Goal: Communication & Community: Answer question/provide support

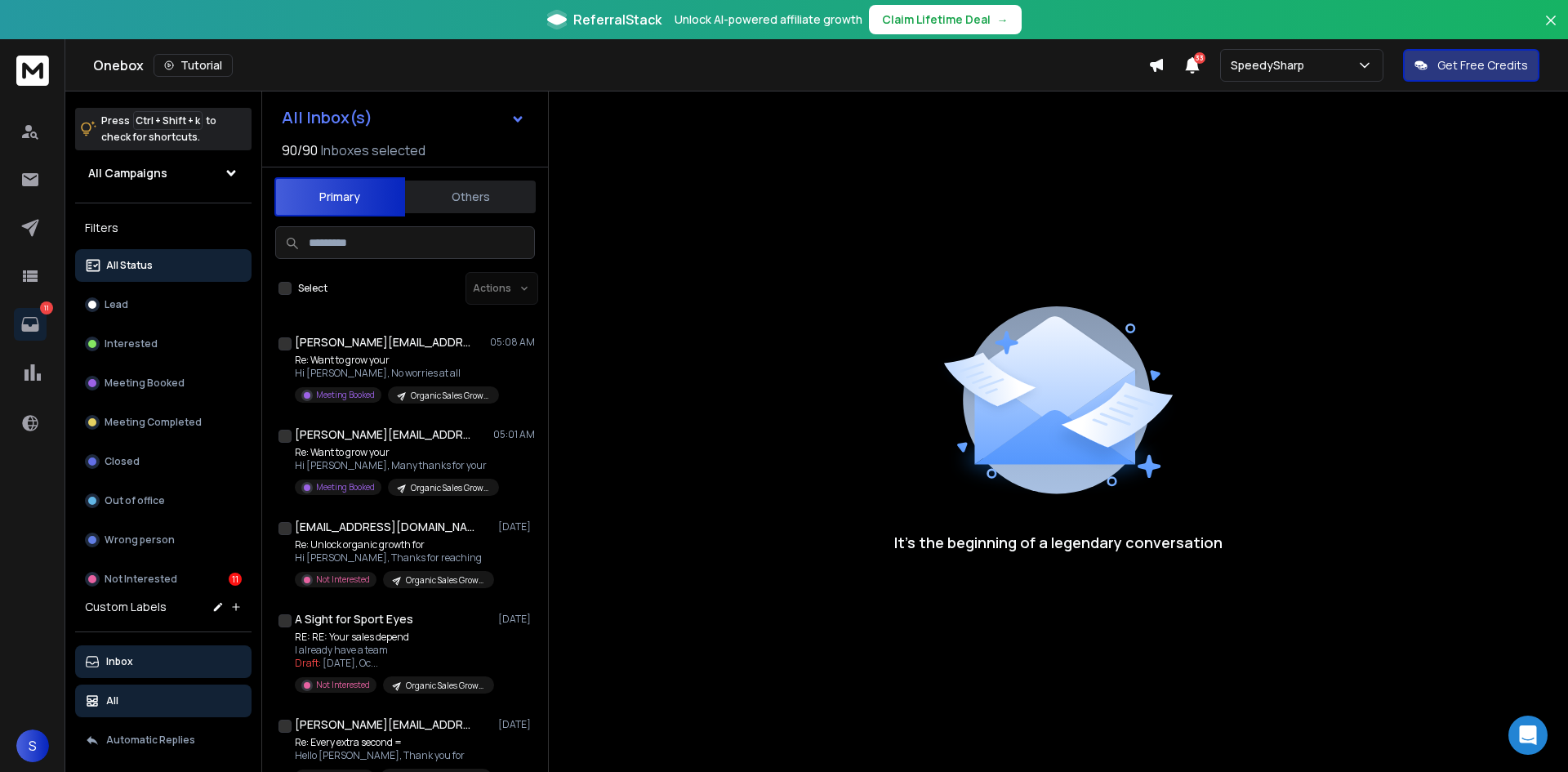
click at [103, 694] on div "All" at bounding box center [101, 700] width 34 height 20
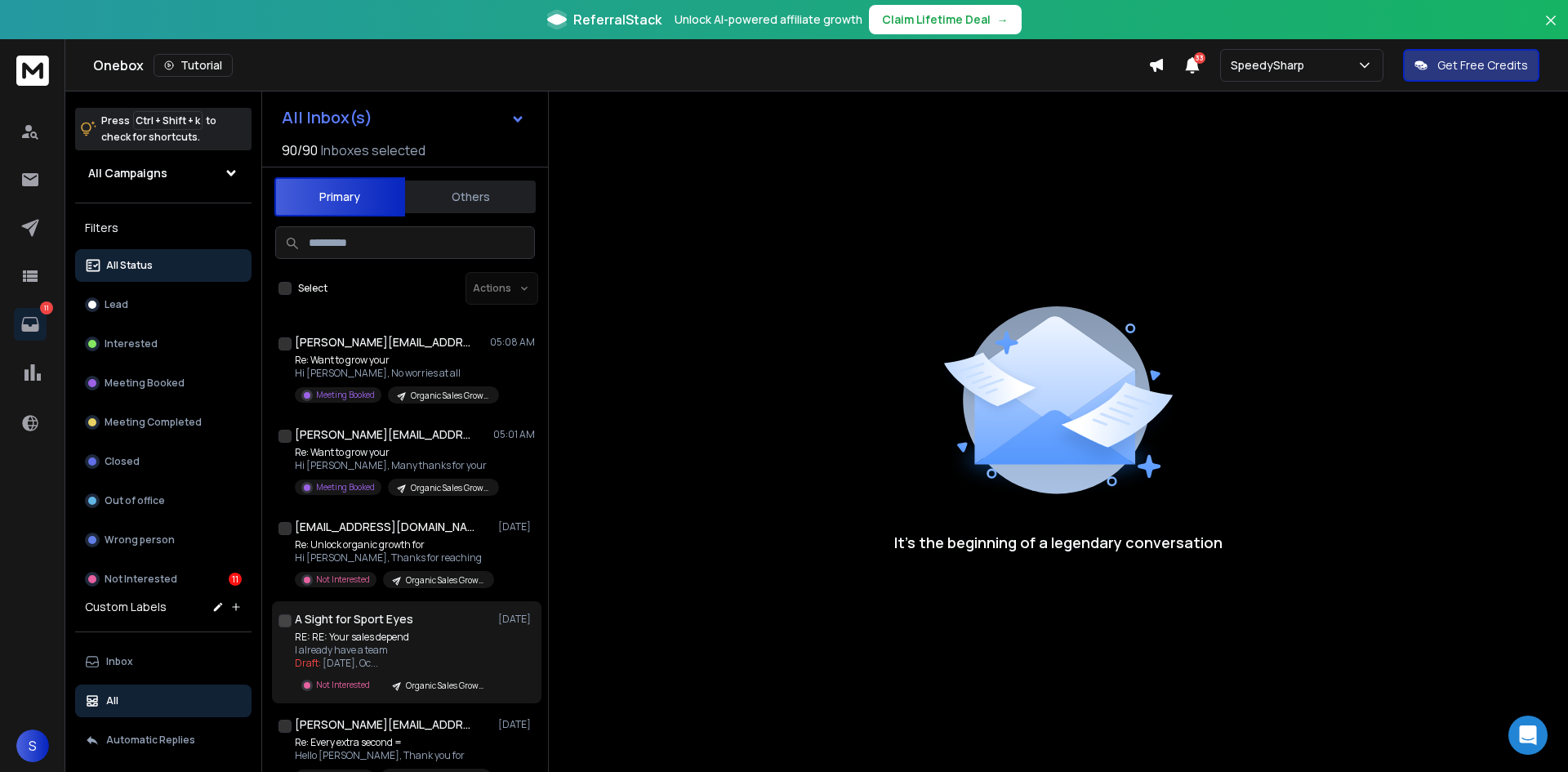
click at [374, 639] on p "RE: RE: Your sales depend" at bounding box center [393, 637] width 196 height 13
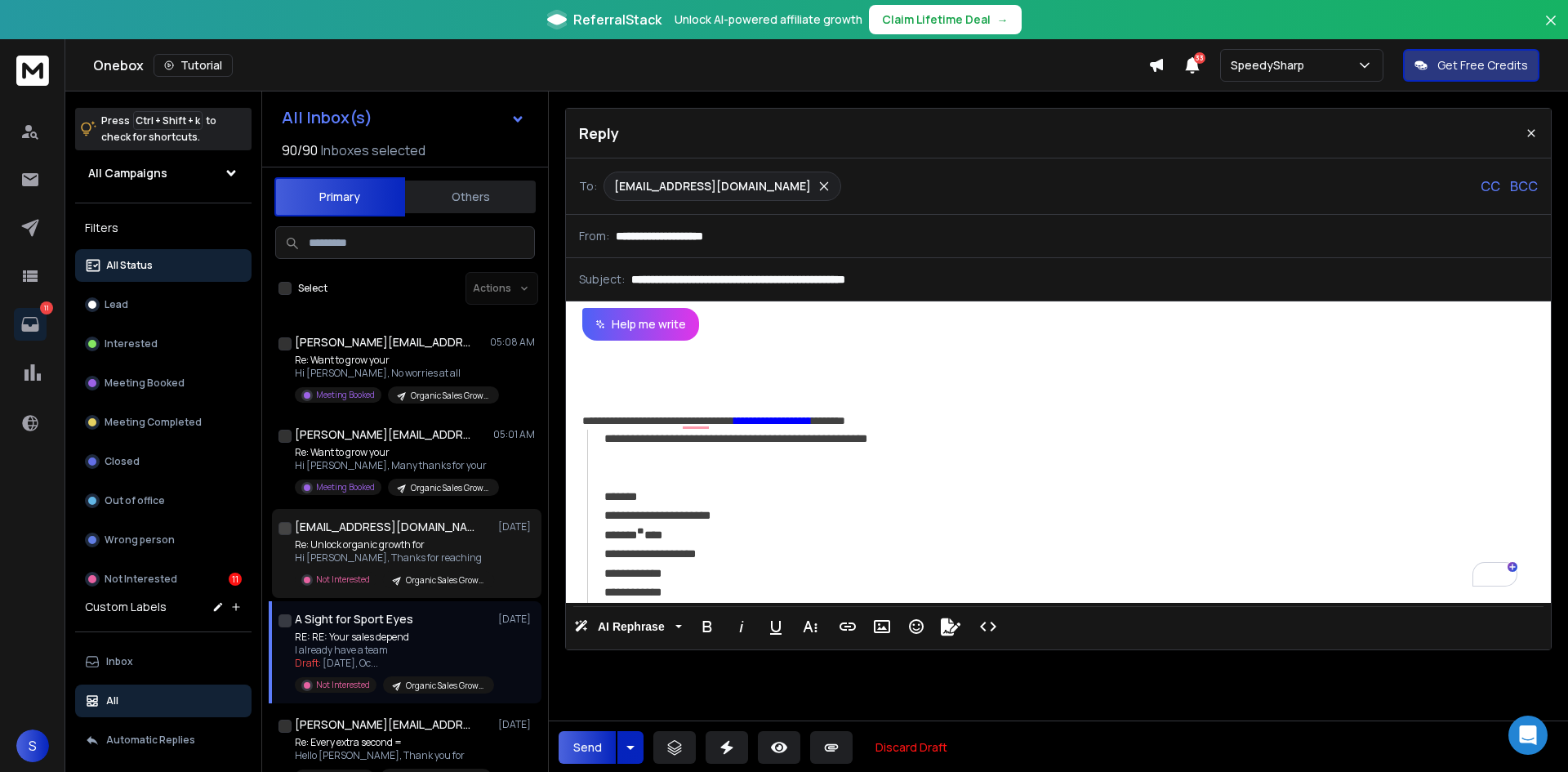
scroll to position [218, 0]
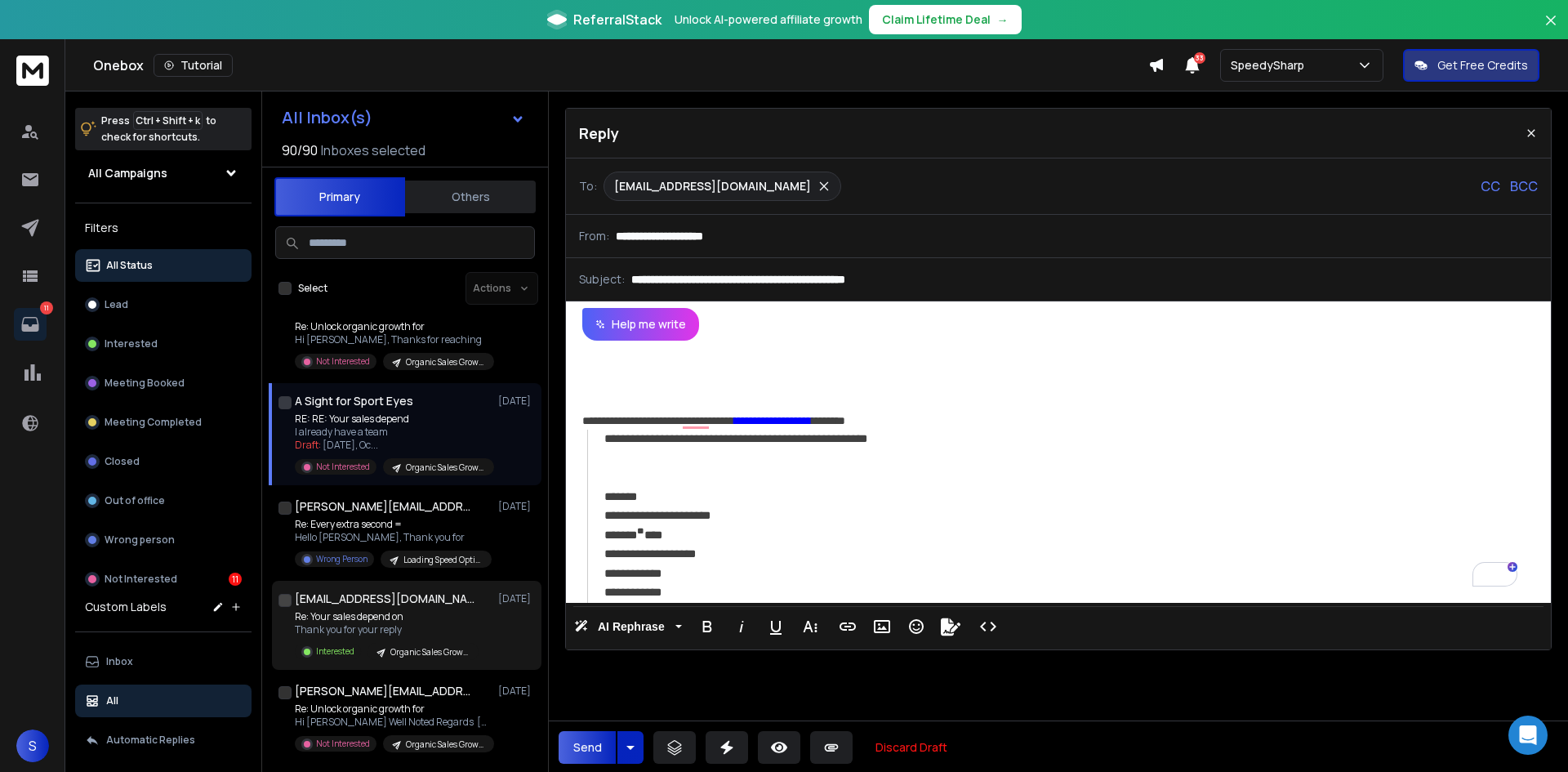
click at [377, 619] on p "Re: Your sales depend on" at bounding box center [387, 616] width 184 height 13
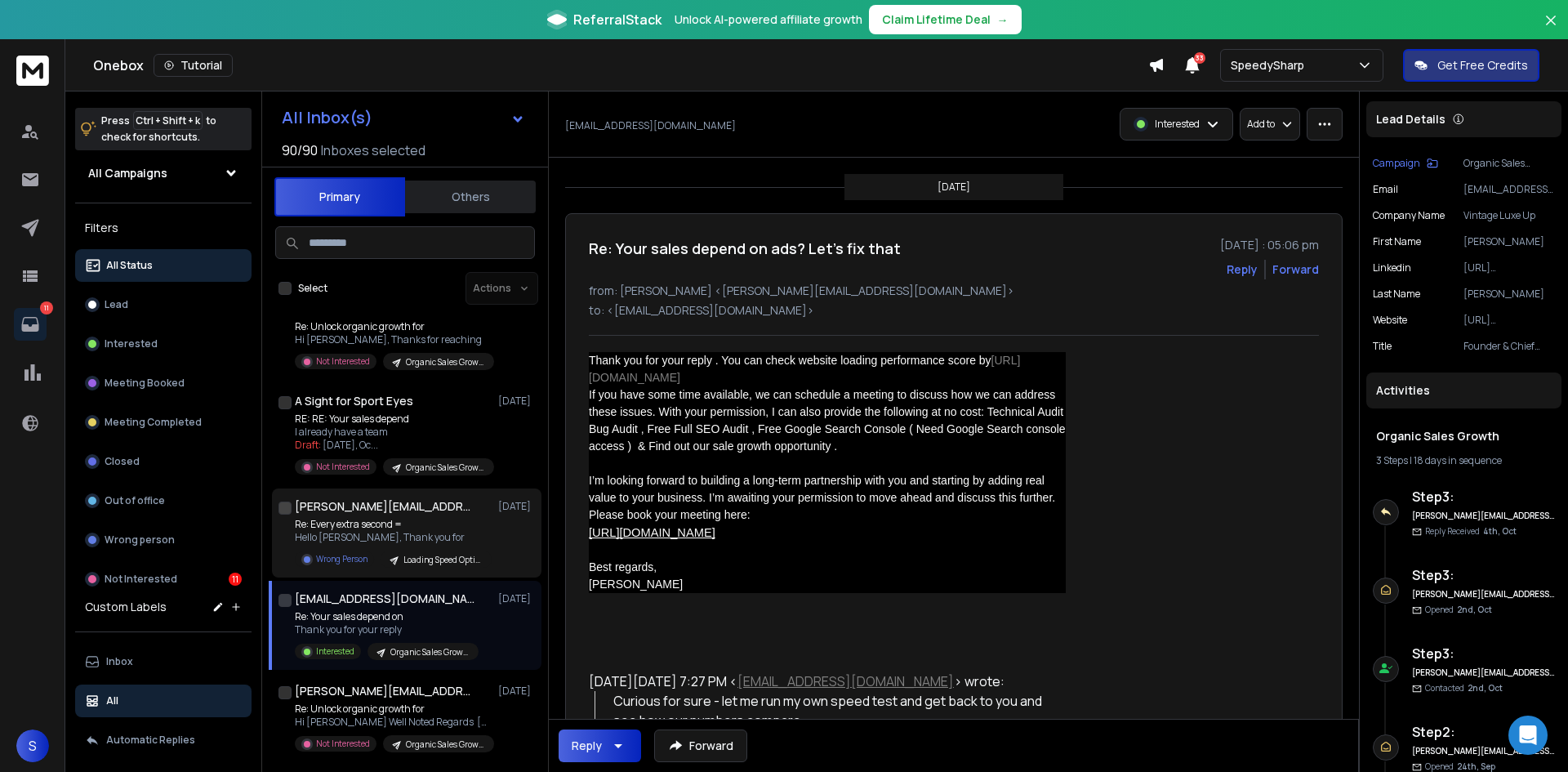
click at [394, 524] on p "Re: Every extra second =" at bounding box center [393, 524] width 196 height 13
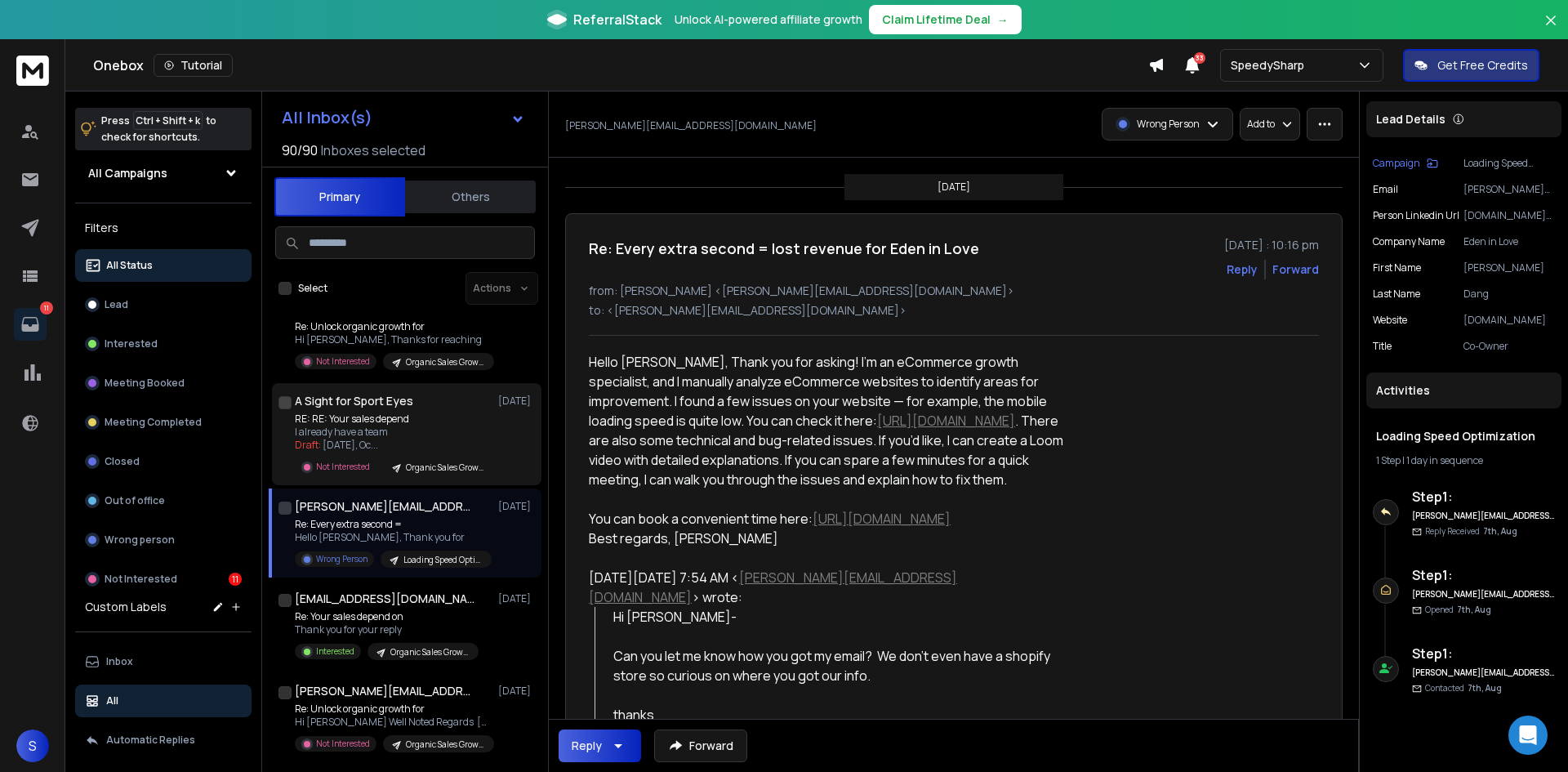
scroll to position [0, 0]
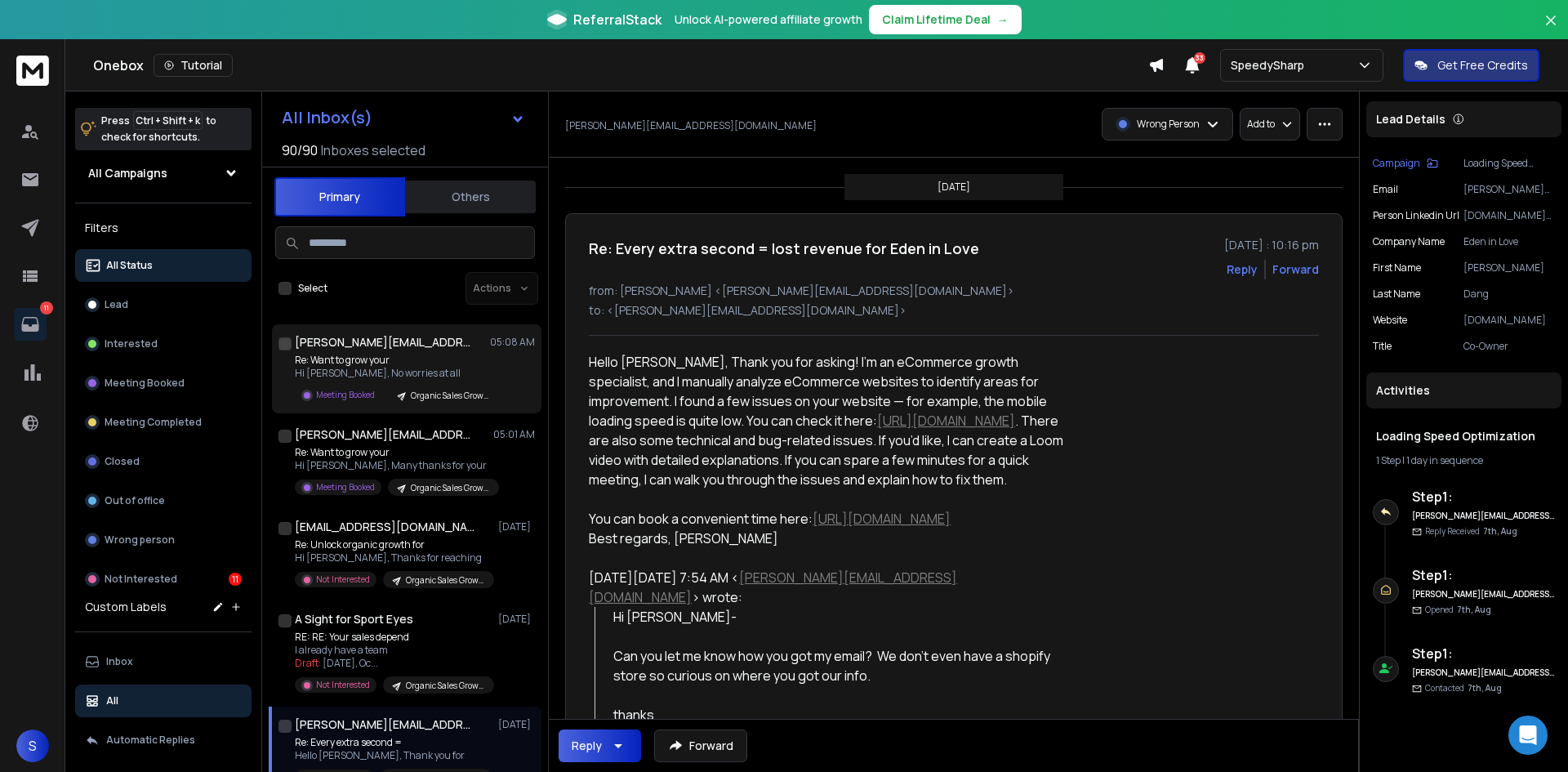
click at [419, 355] on p "Re: Want to grow your" at bounding box center [393, 360] width 196 height 13
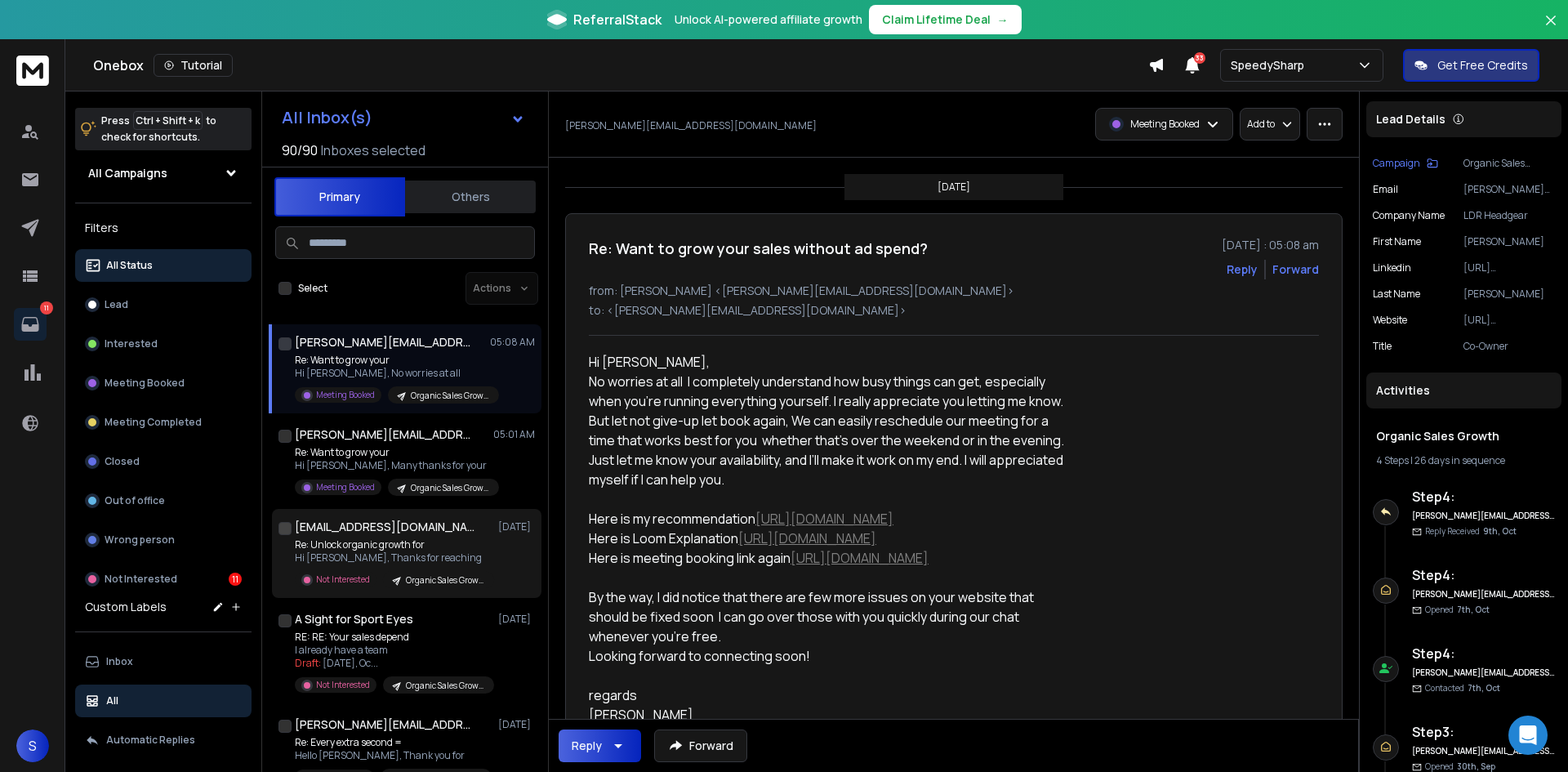
scroll to position [109, 0]
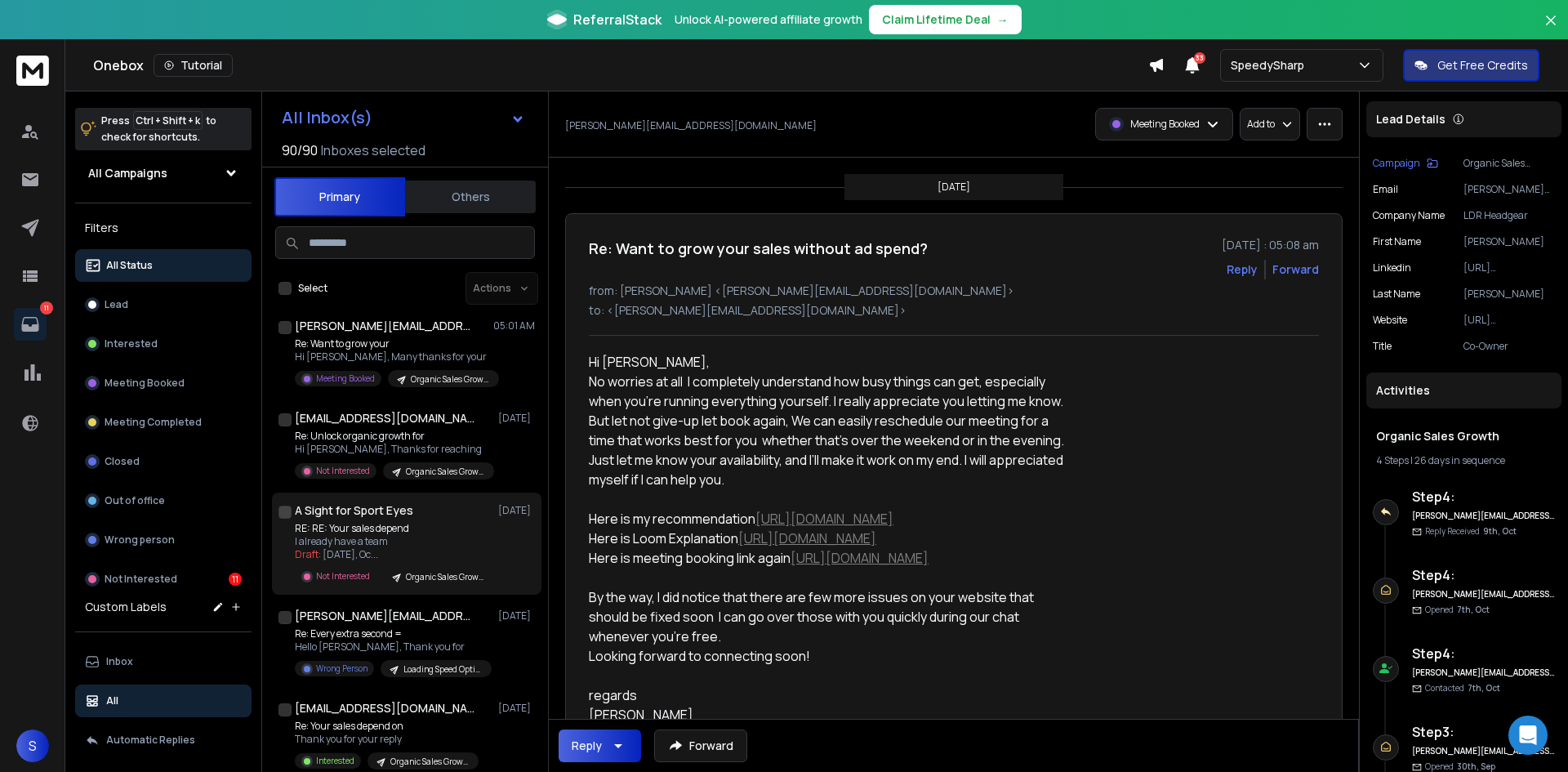
click at [387, 532] on p "RE: RE: Your sales depend" at bounding box center [393, 528] width 196 height 13
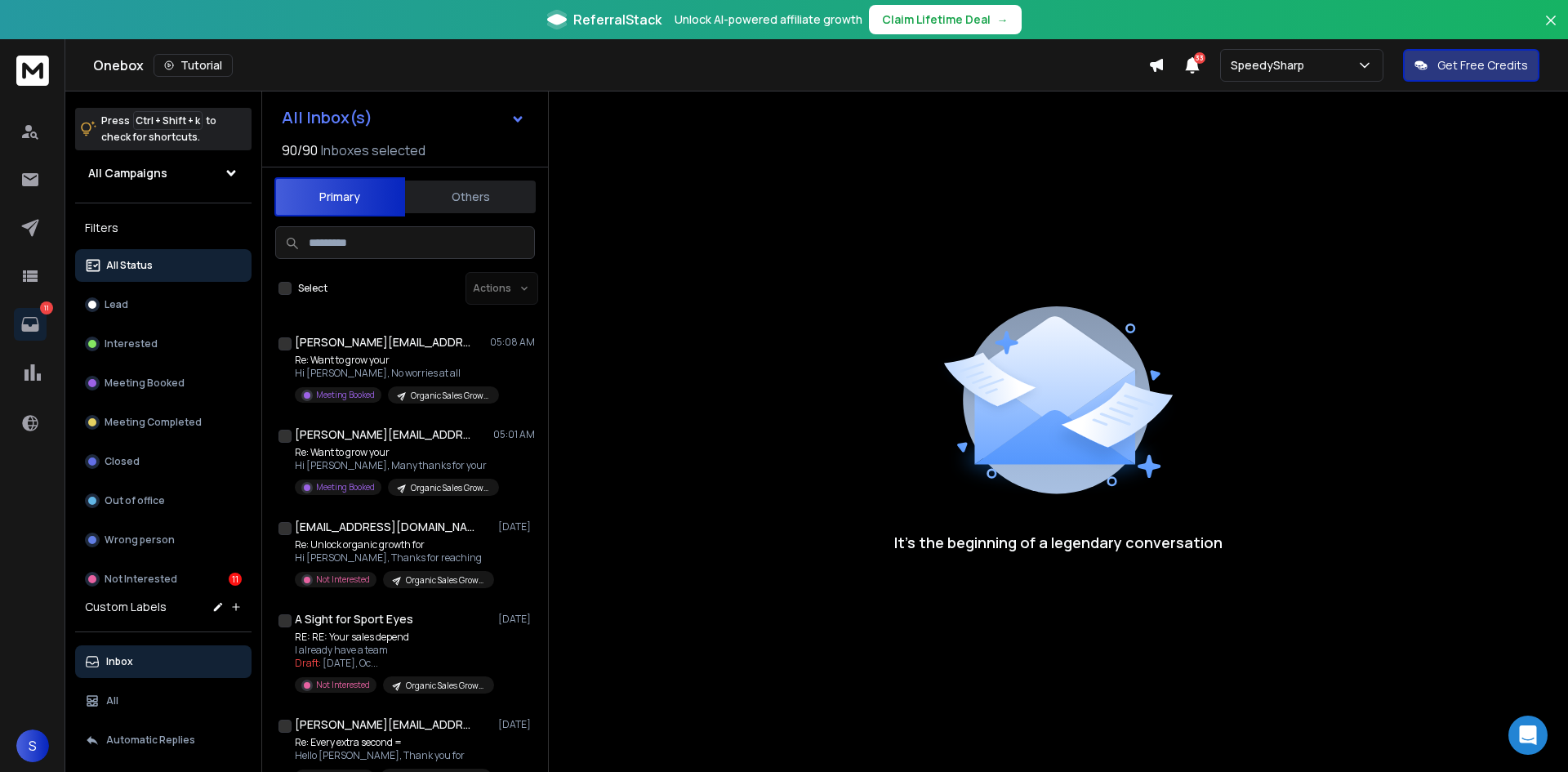
click at [1313, 472] on div "It’s the beginning of a legendary conversation" at bounding box center [1058, 419] width 1019 height 656
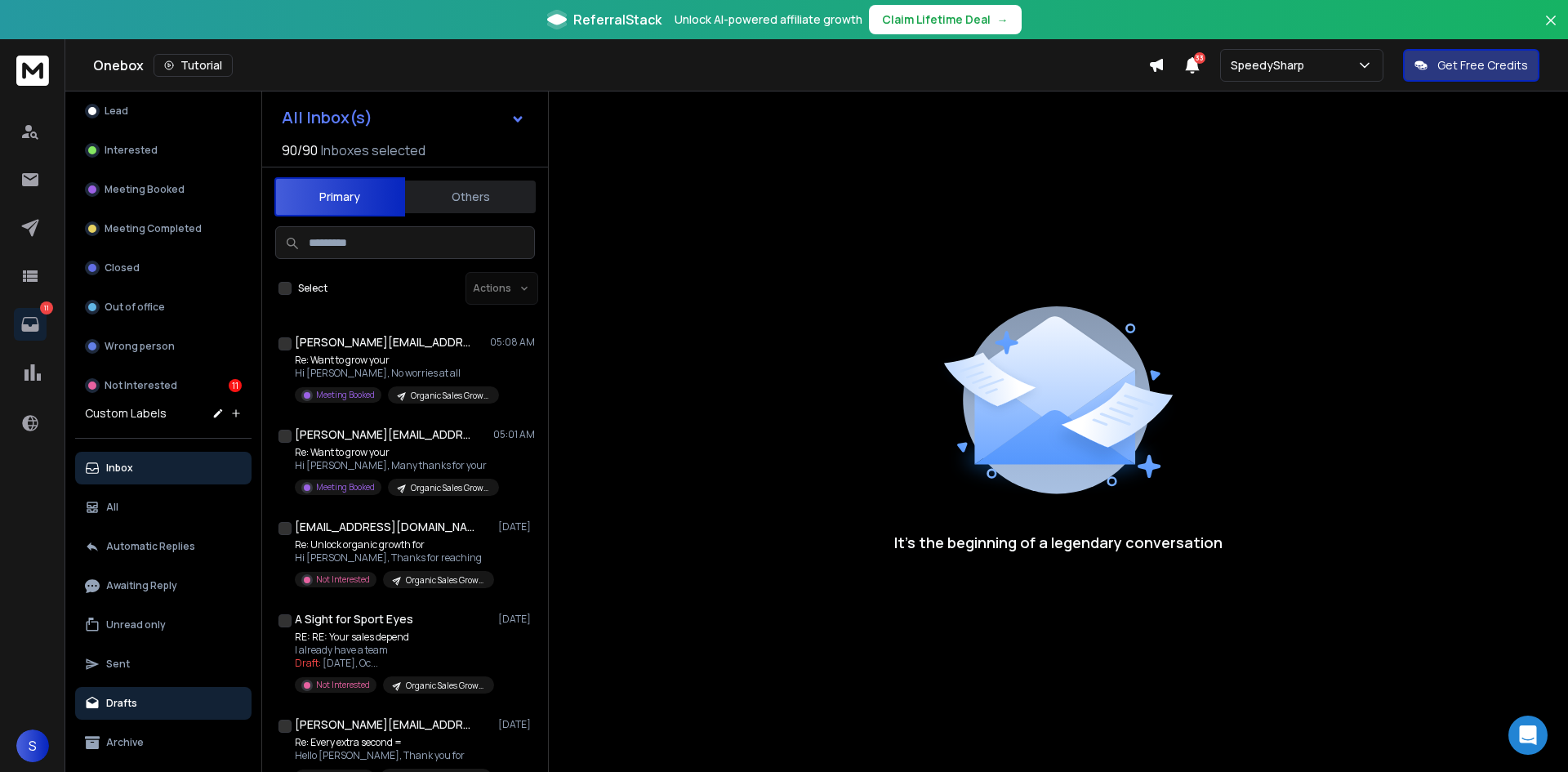
click at [125, 696] on p "Drafts" at bounding box center [122, 702] width 31 height 13
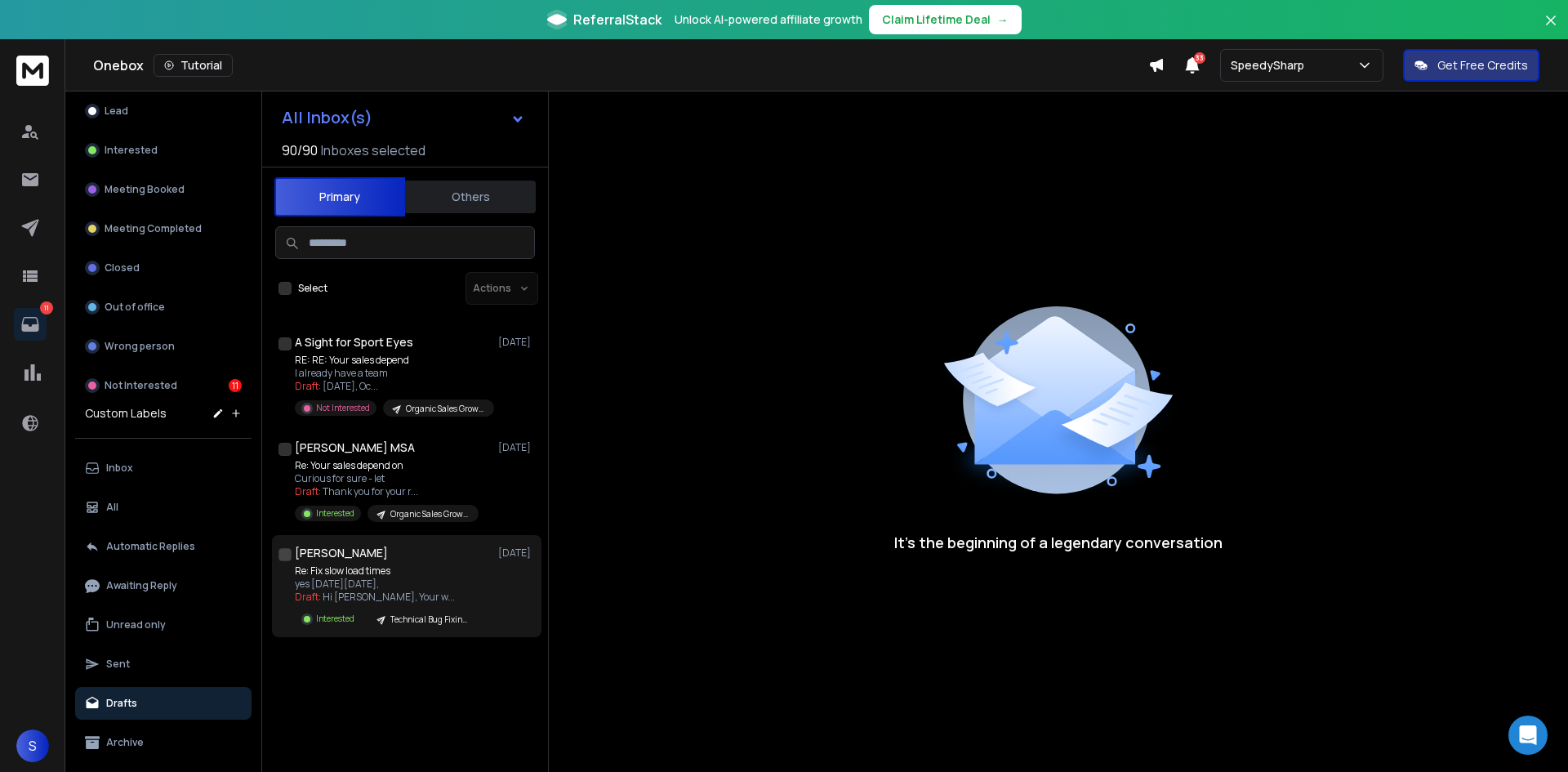
click at [409, 568] on p "Re: Fix slow load times" at bounding box center [387, 570] width 184 height 13
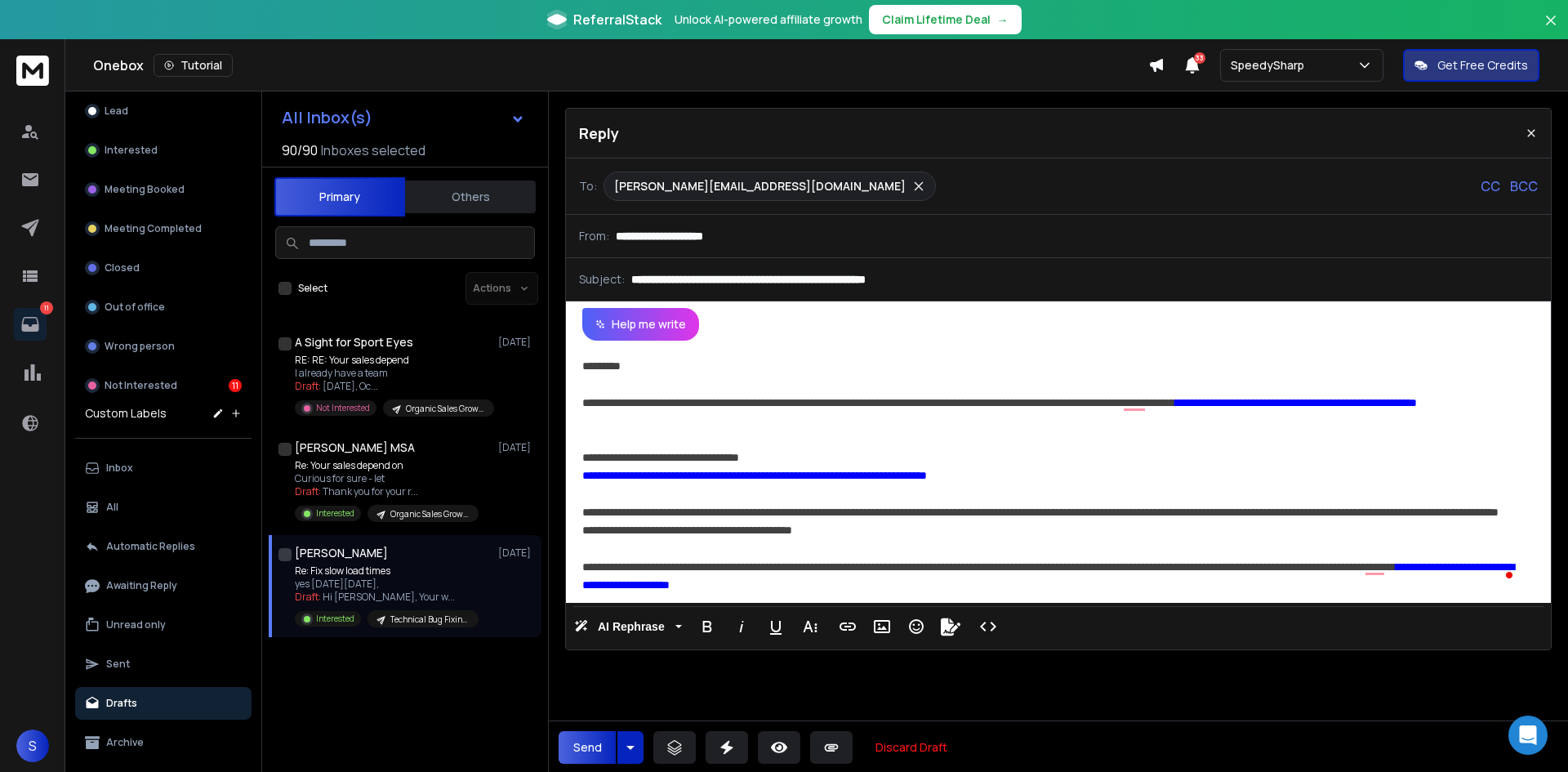
scroll to position [0, 0]
drag, startPoint x: 581, startPoint y: 401, endPoint x: 970, endPoint y: 406, distance: 389.0
click at [970, 406] on div "**********" at bounding box center [1056, 472] width 980 height 262
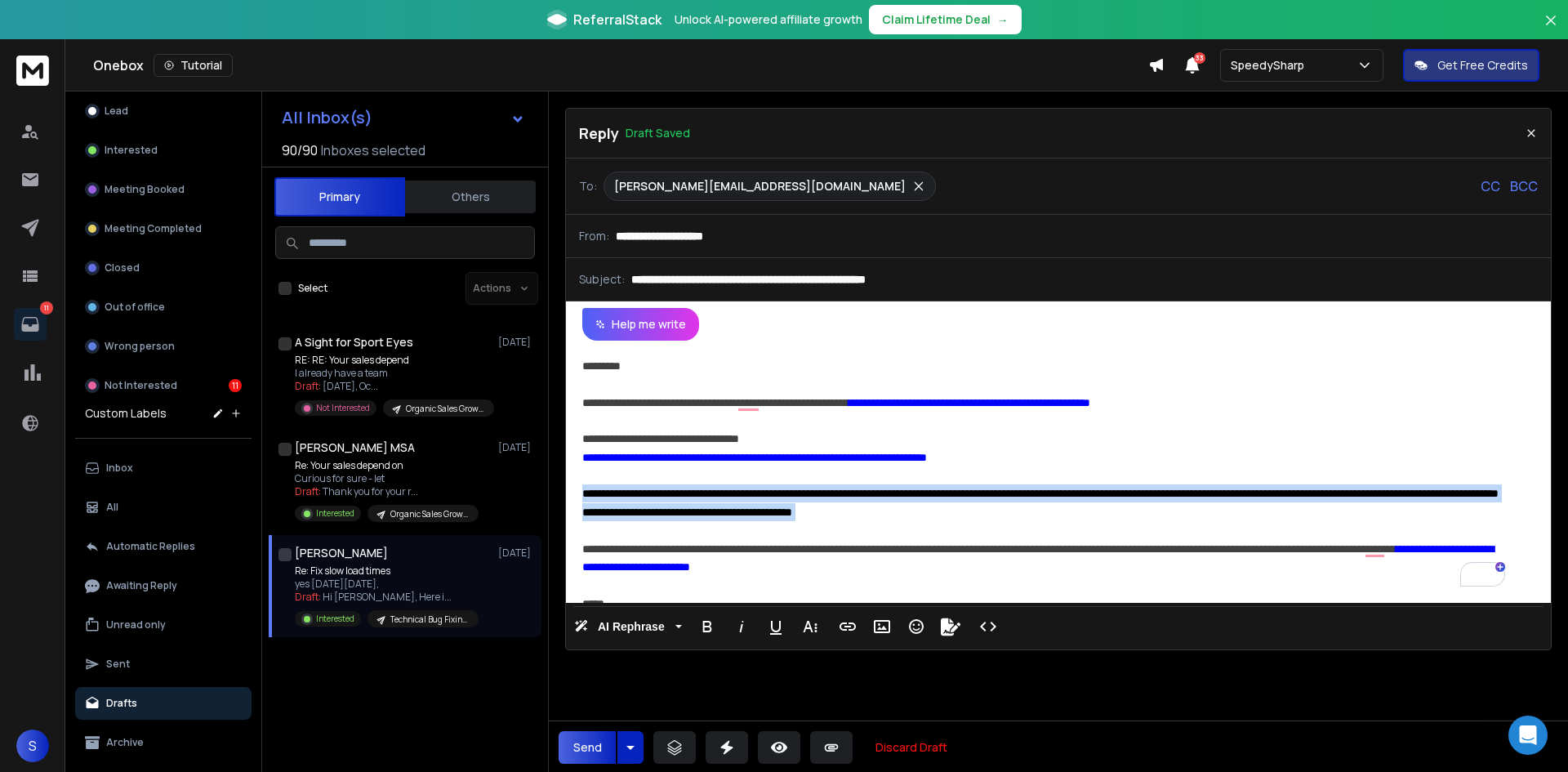
drag, startPoint x: 1082, startPoint y: 513, endPoint x: 553, endPoint y: 490, distance: 529.5
click at [553, 490] on div "**********" at bounding box center [1058, 473] width 1019 height 763
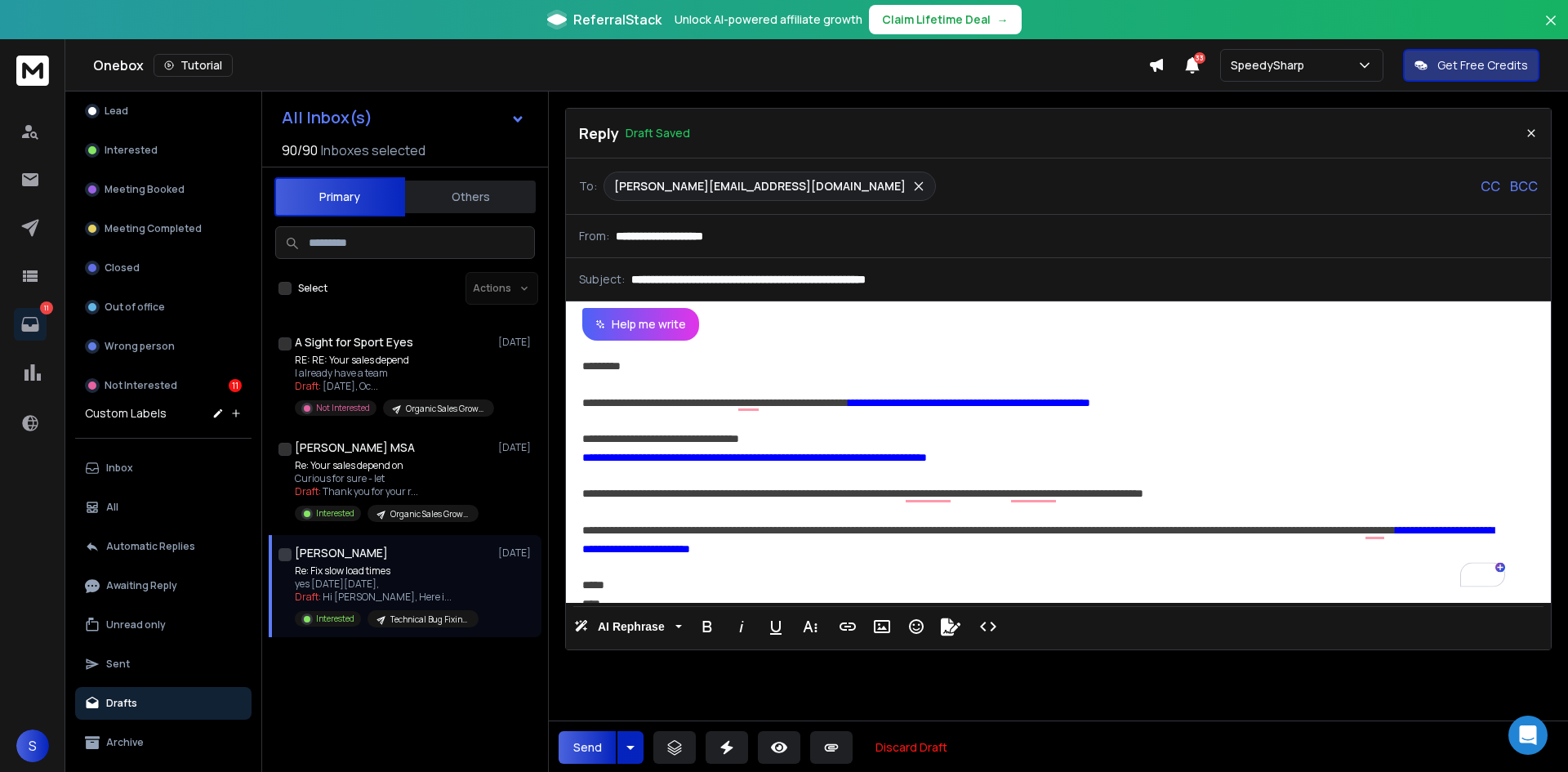
click at [1291, 486] on p "**********" at bounding box center [1044, 493] width 923 height 18
drag, startPoint x: 954, startPoint y: 530, endPoint x: 573, endPoint y: 537, distance: 381.1
click at [573, 537] on div "**********" at bounding box center [1050, 472] width 968 height 262
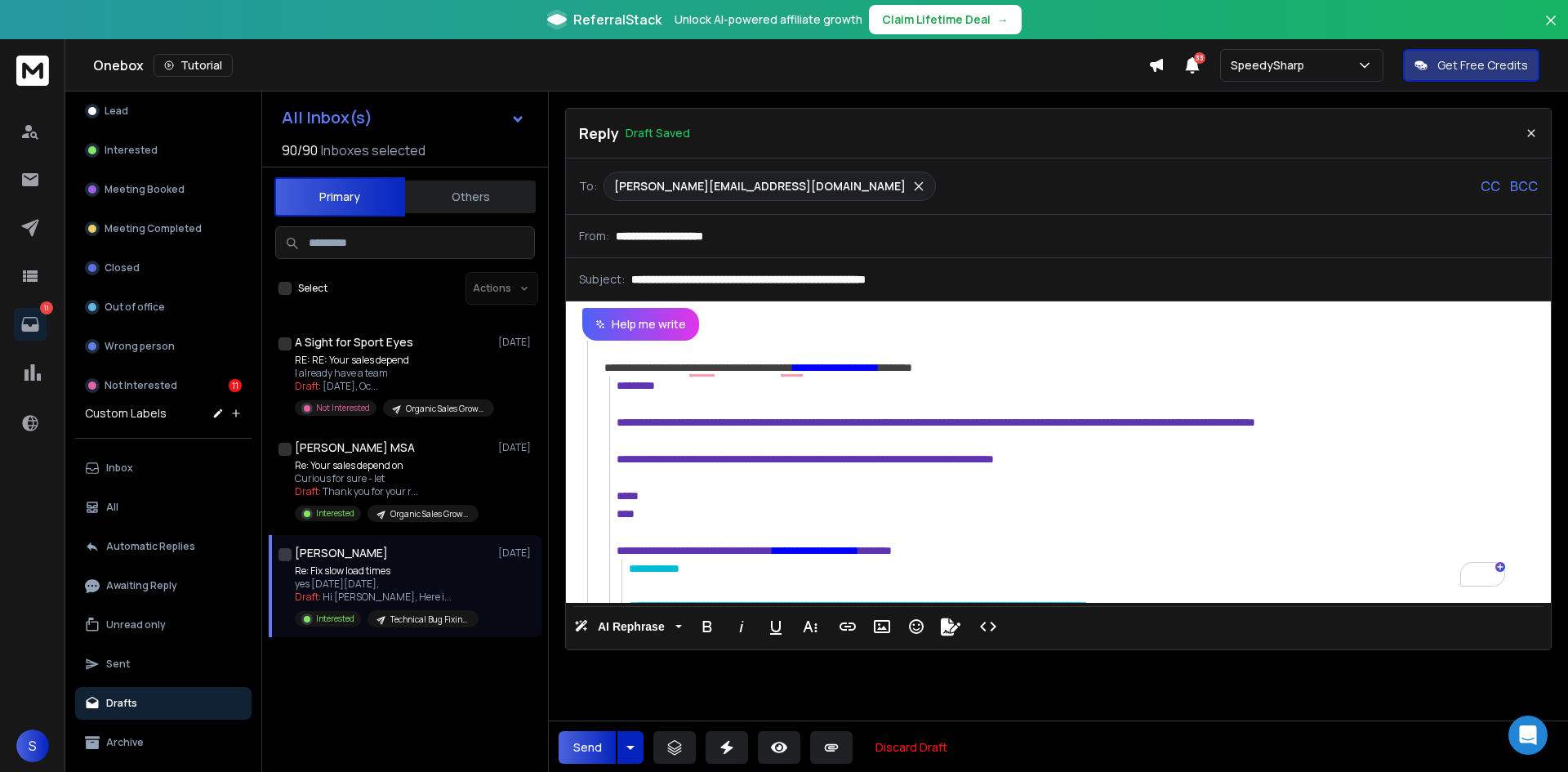
scroll to position [436, 0]
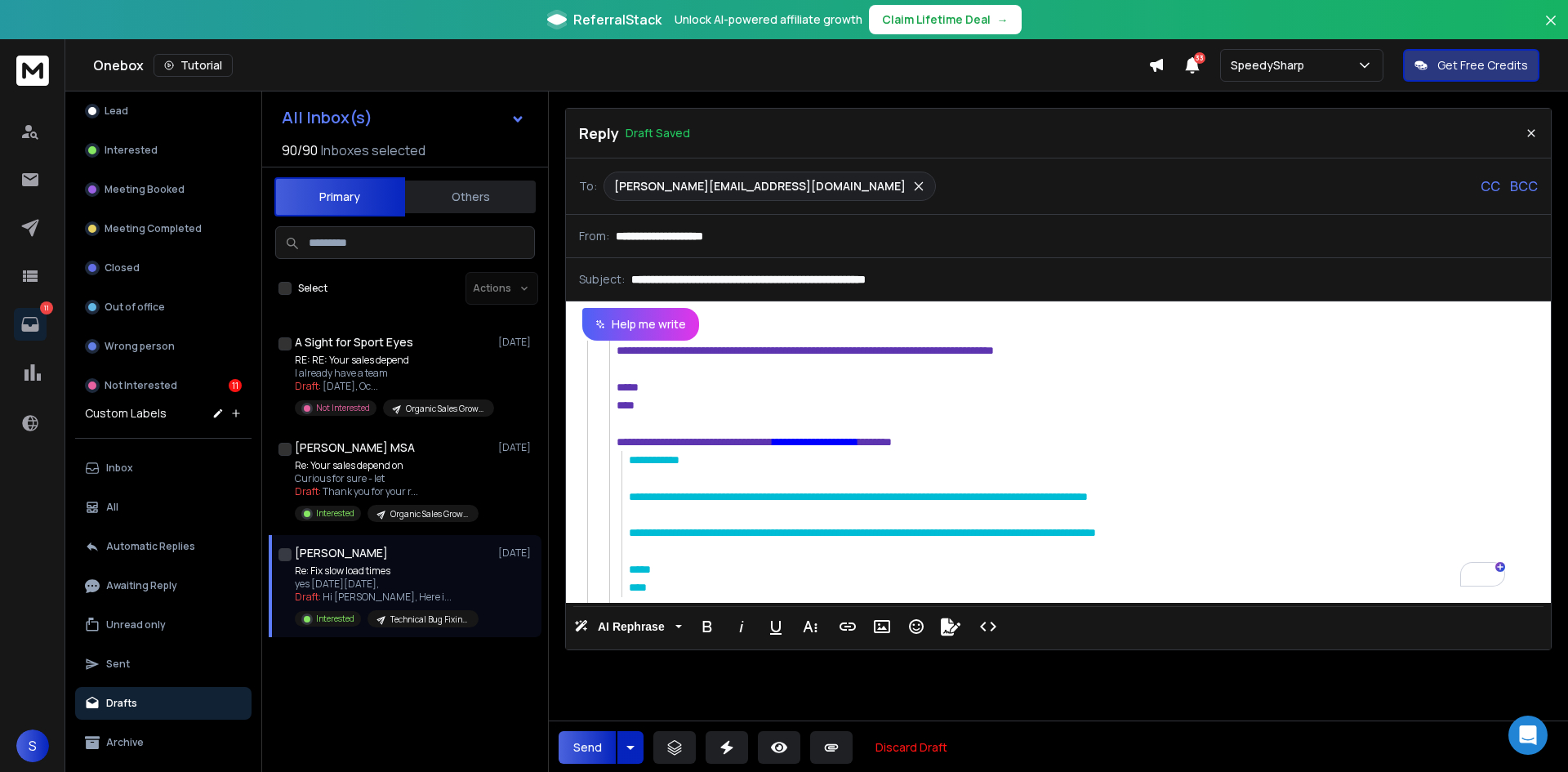
drag, startPoint x: 597, startPoint y: 743, endPoint x: 839, endPoint y: 420, distance: 403.6
click at [839, 420] on div "**********" at bounding box center [1058, 473] width 986 height 730
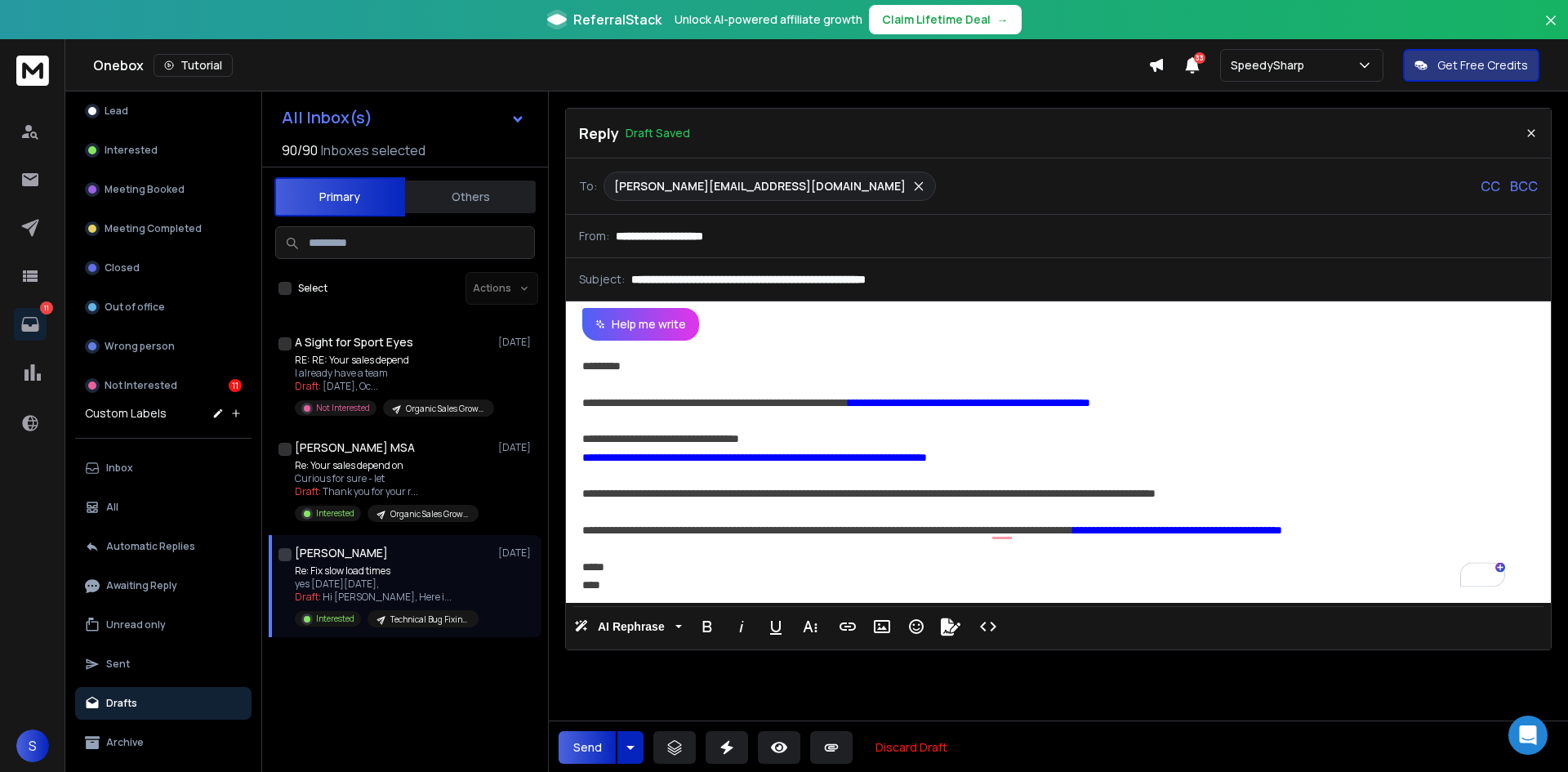
click at [582, 743] on button "Send" at bounding box center [587, 747] width 57 height 33
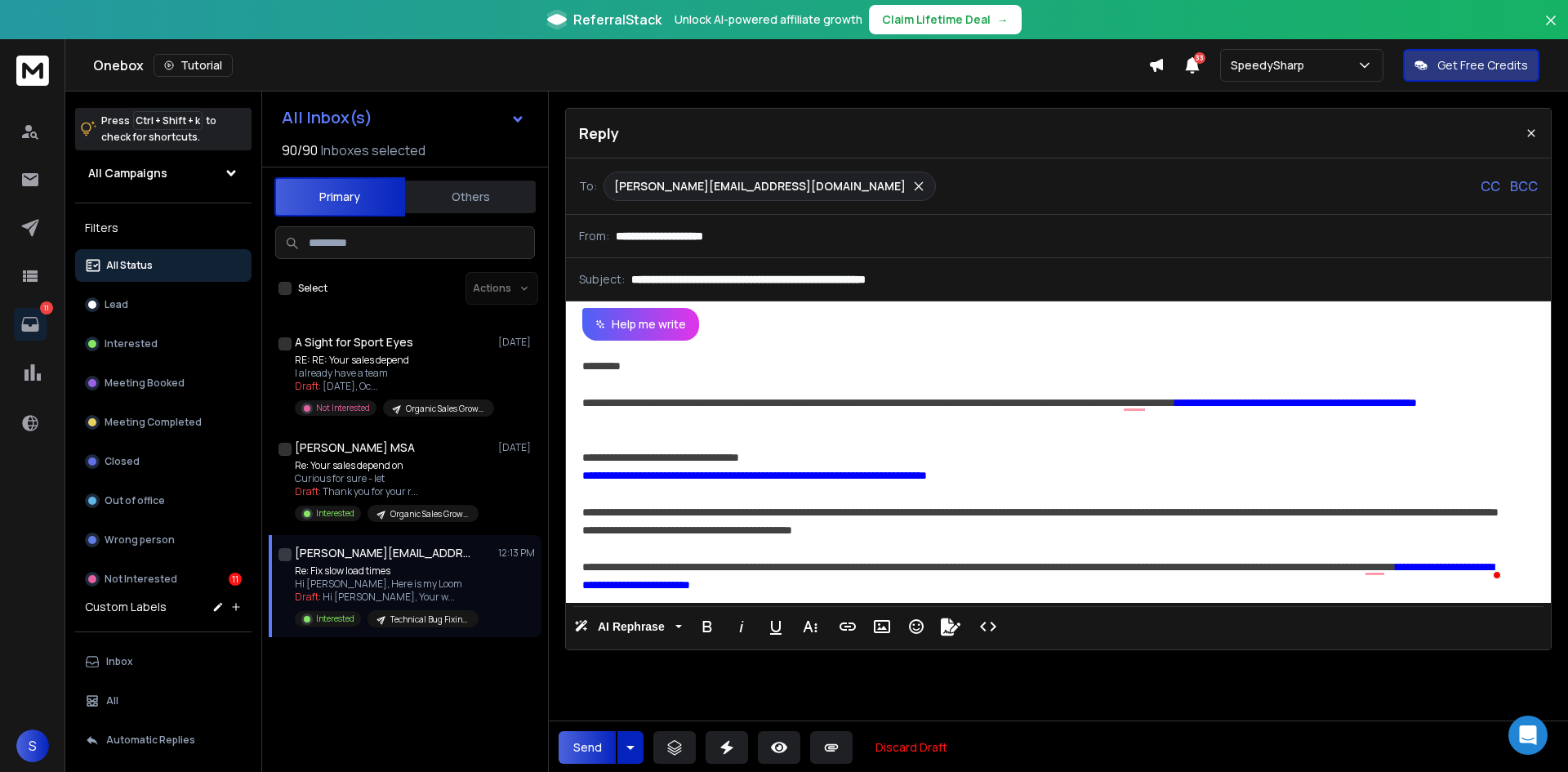
click at [157, 262] on button "All Status" at bounding box center [163, 266] width 176 height 33
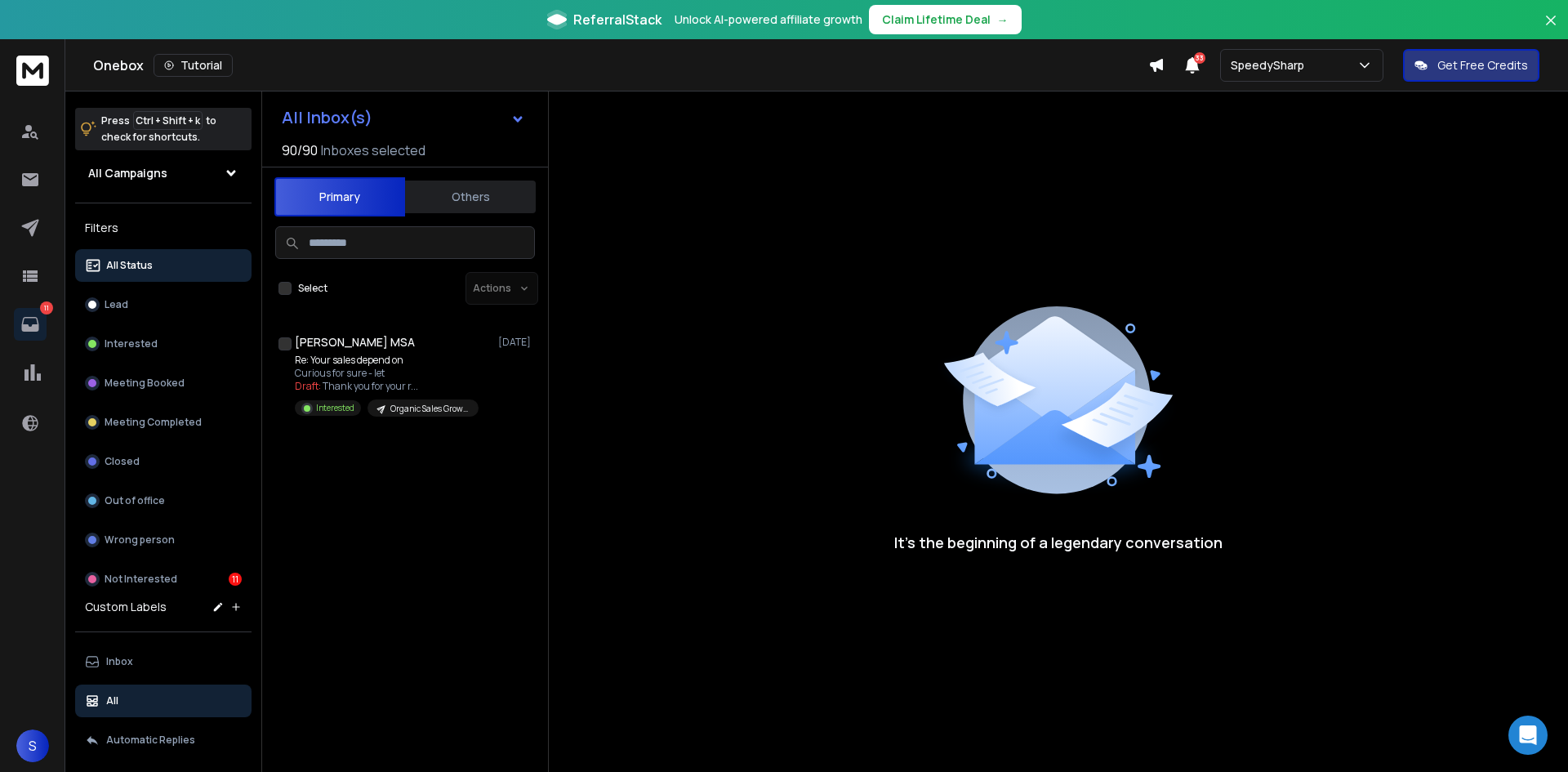
click at [119, 698] on button "All" at bounding box center [163, 700] width 176 height 33
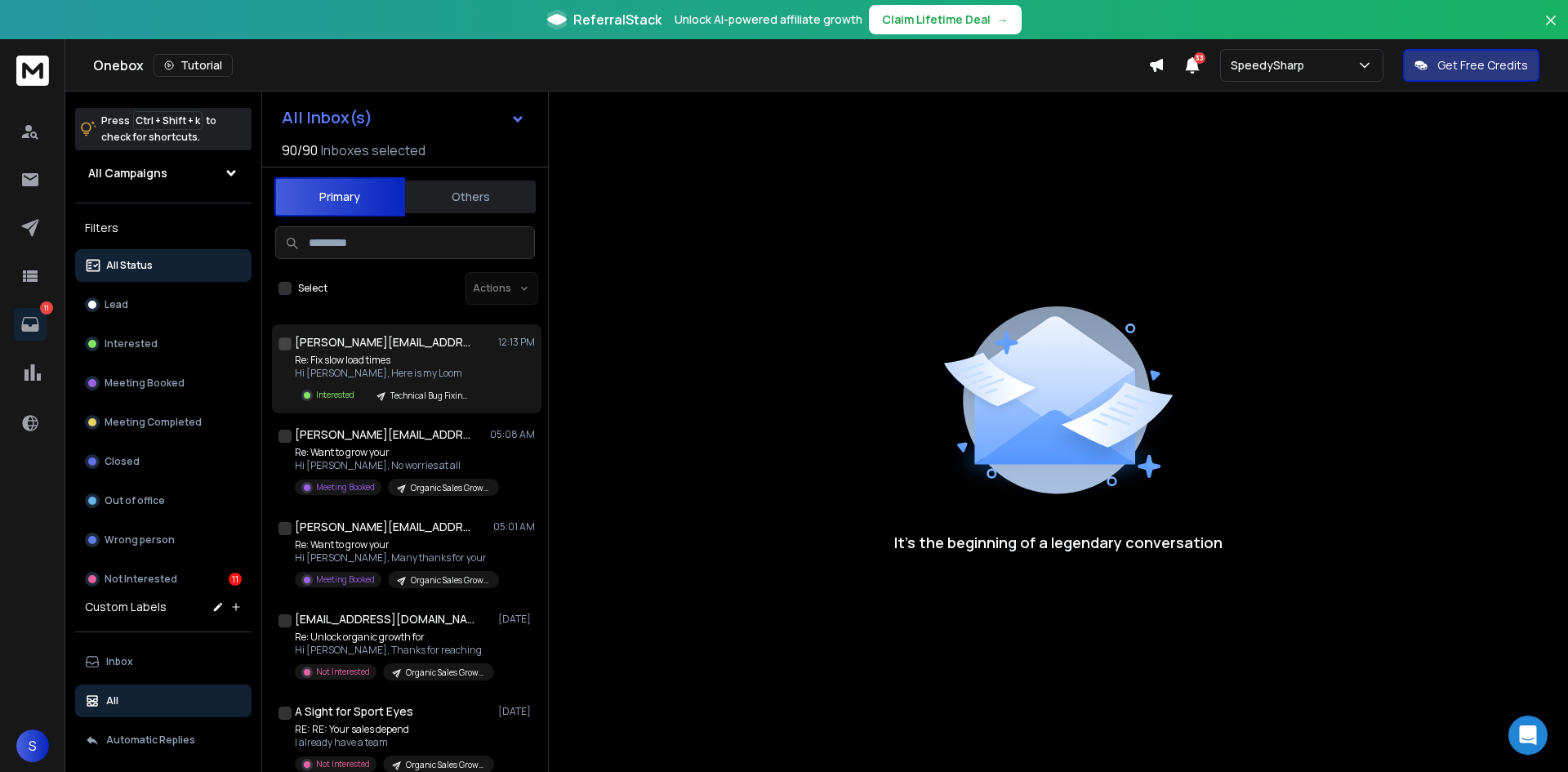
click at [438, 356] on p "Re: Fix slow load times" at bounding box center [387, 360] width 184 height 13
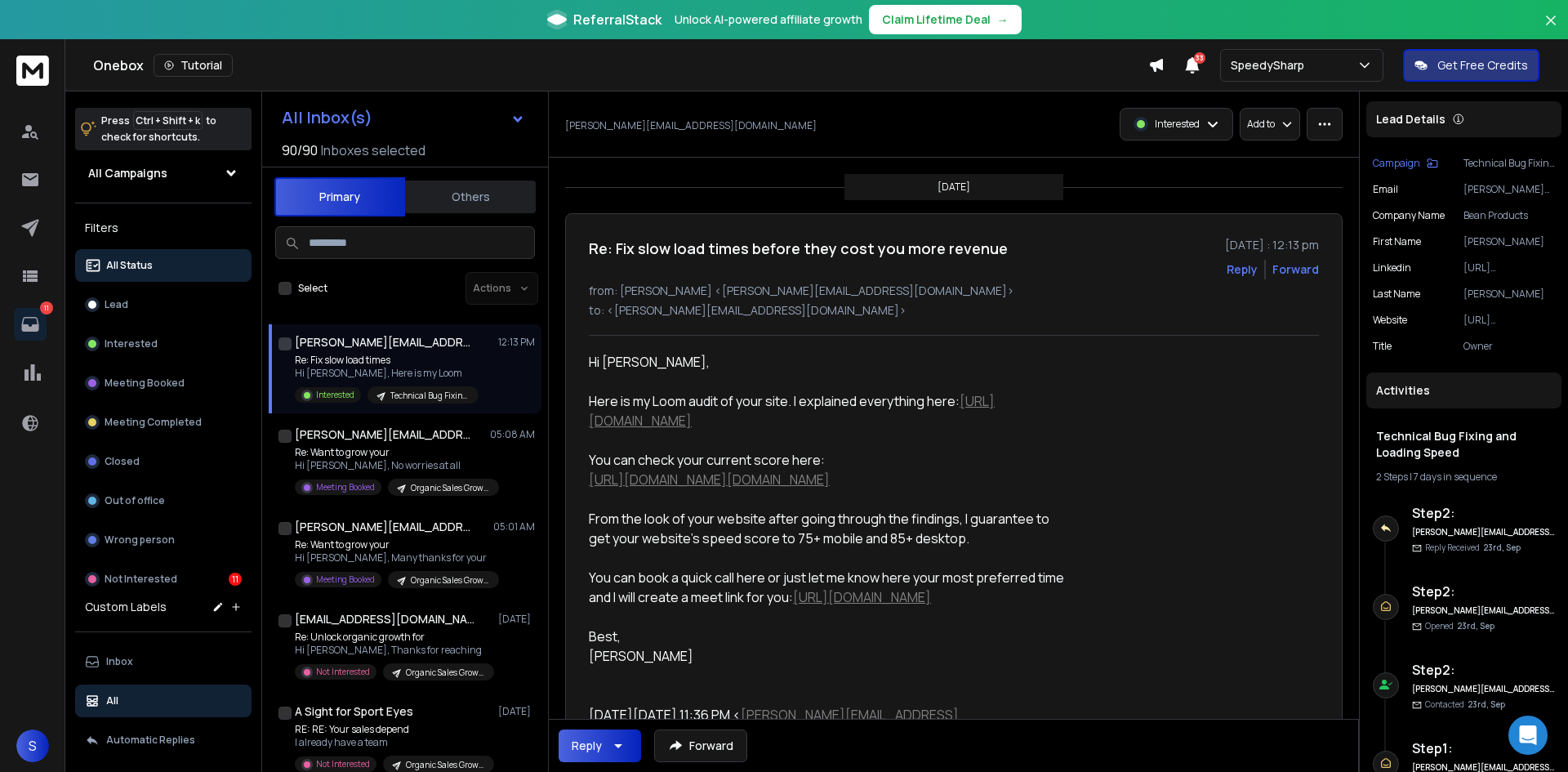
click at [469, 49] on div "Onebox Tutorial 33 SpeedySharp Get Free Credits" at bounding box center [784, 65] width 1568 height 53
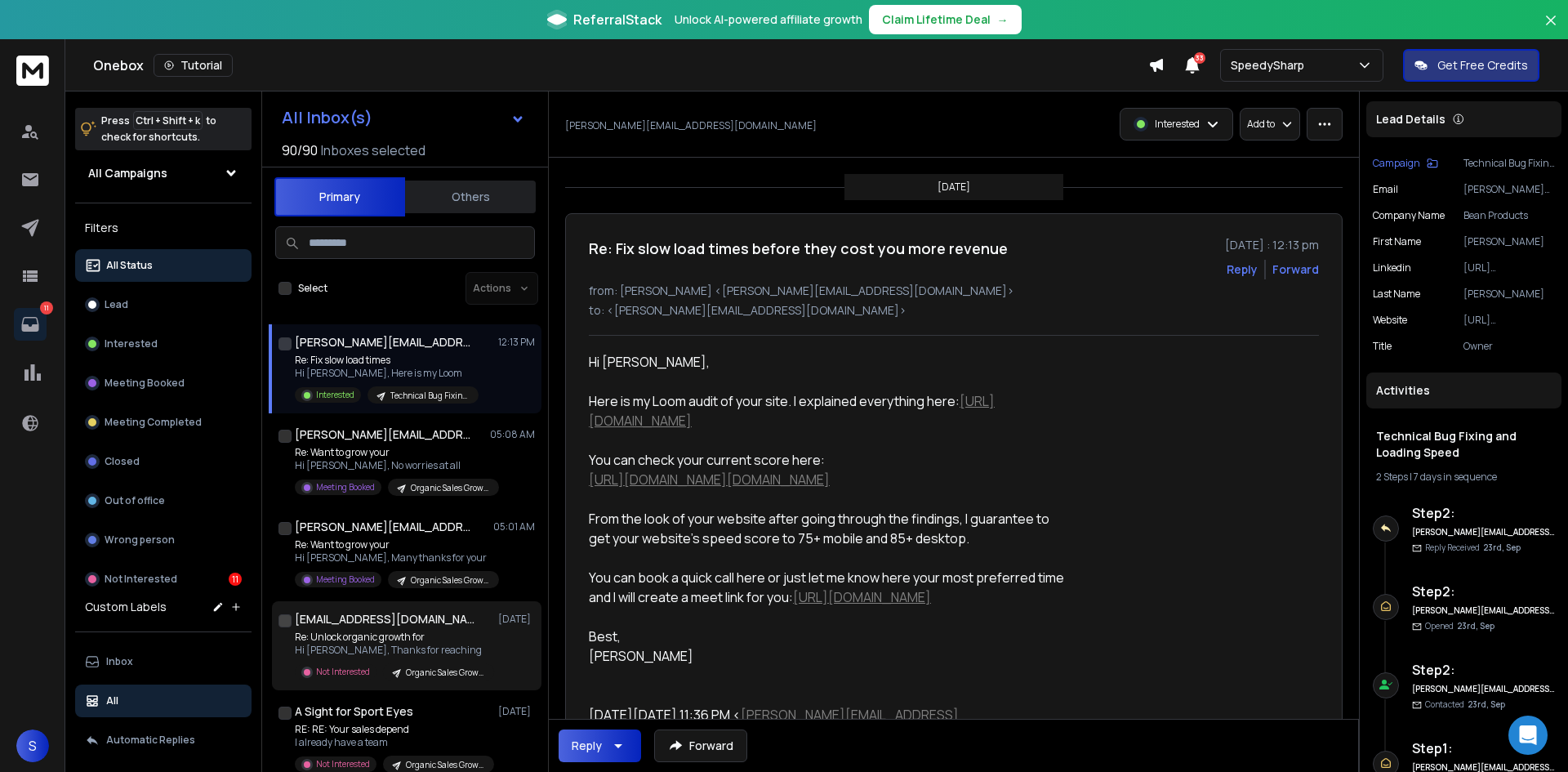
scroll to position [109, 0]
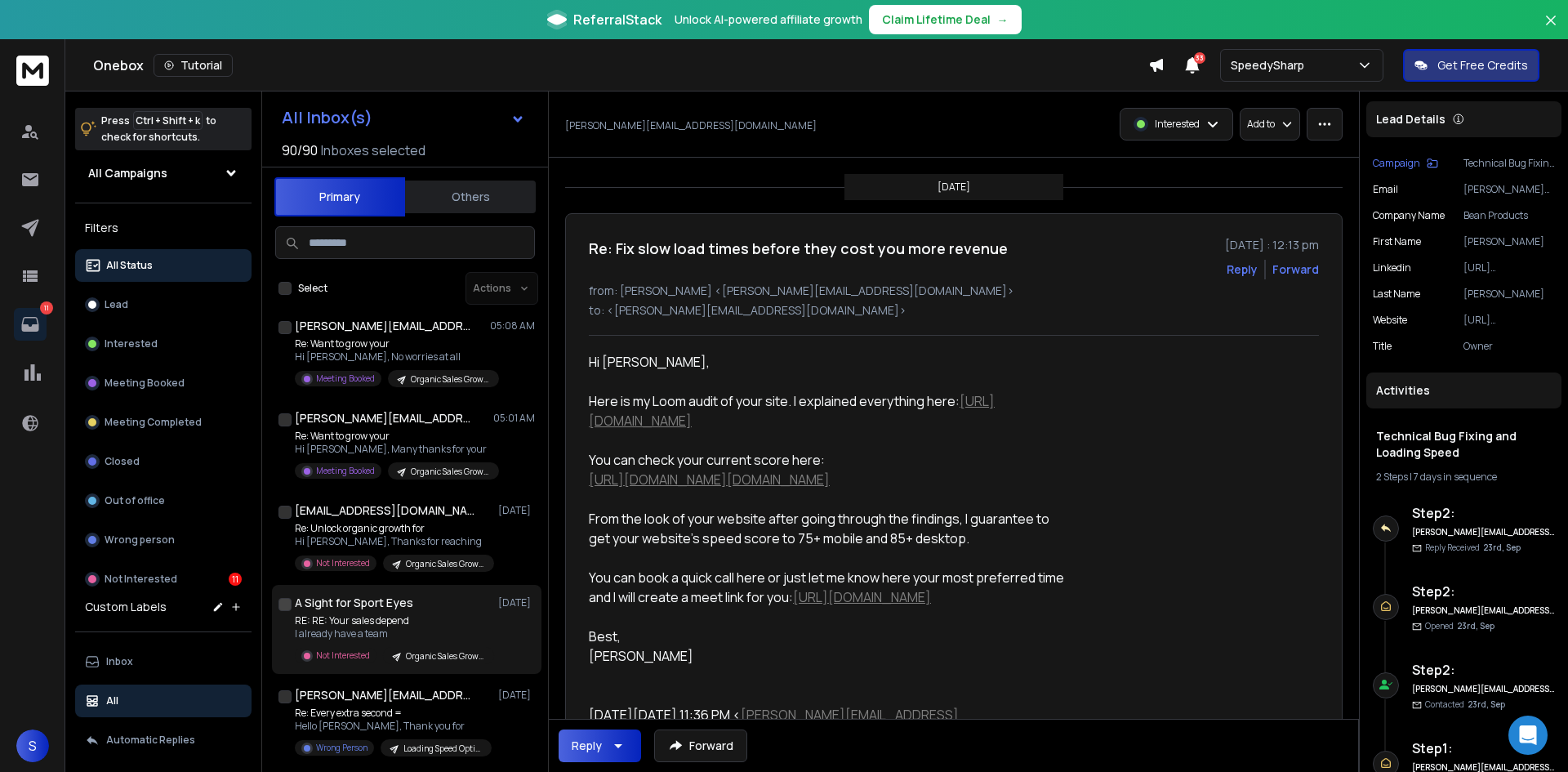
click at [395, 598] on h1 "A Sight for Sport Eyes" at bounding box center [354, 602] width 118 height 16
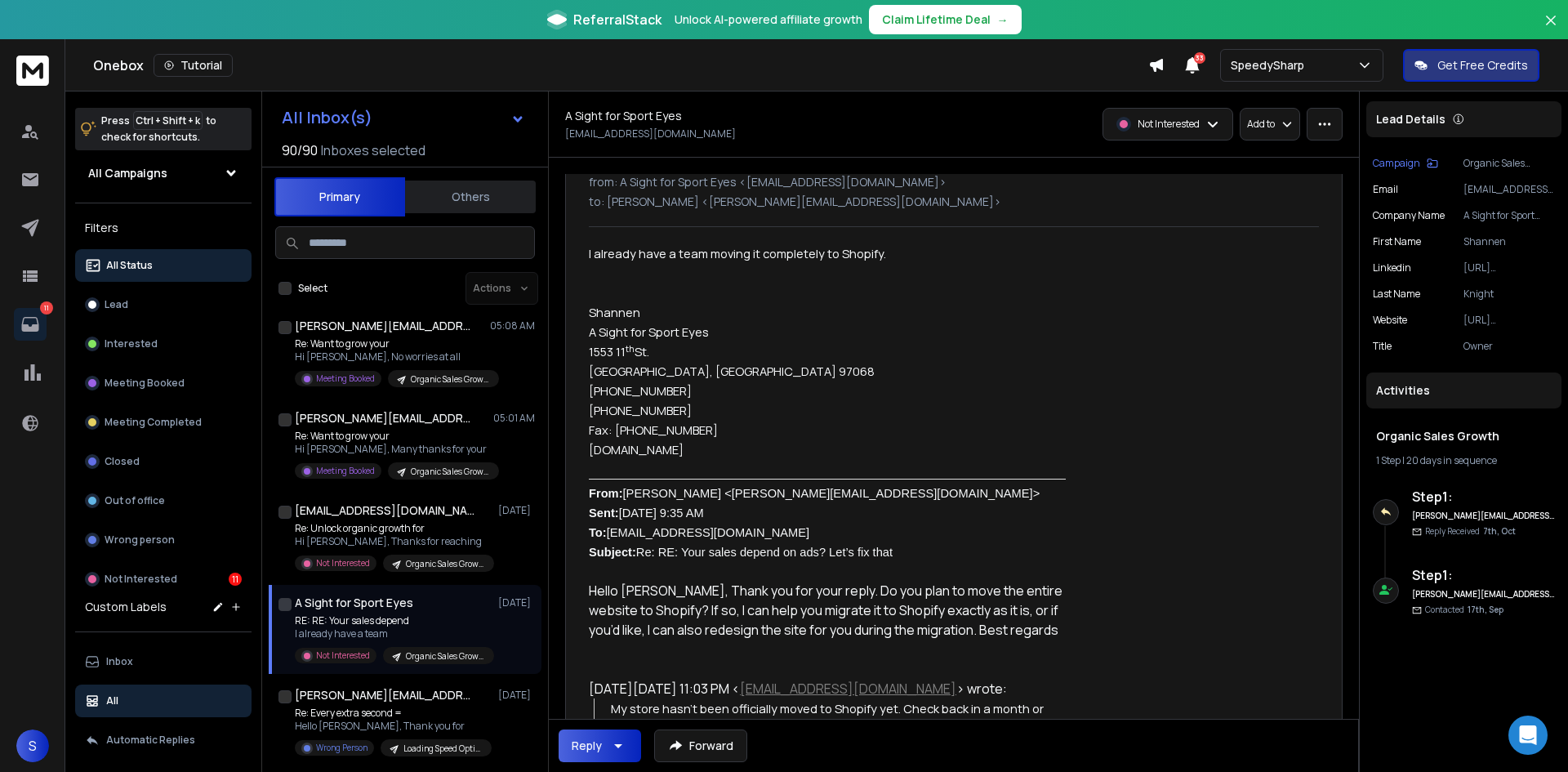
click at [924, 435] on p "Fax: [PHONE_NUMBER]" at bounding box center [827, 430] width 477 height 20
click at [1505, 320] on p "[URL][DOMAIN_NAME]" at bounding box center [1509, 319] width 91 height 13
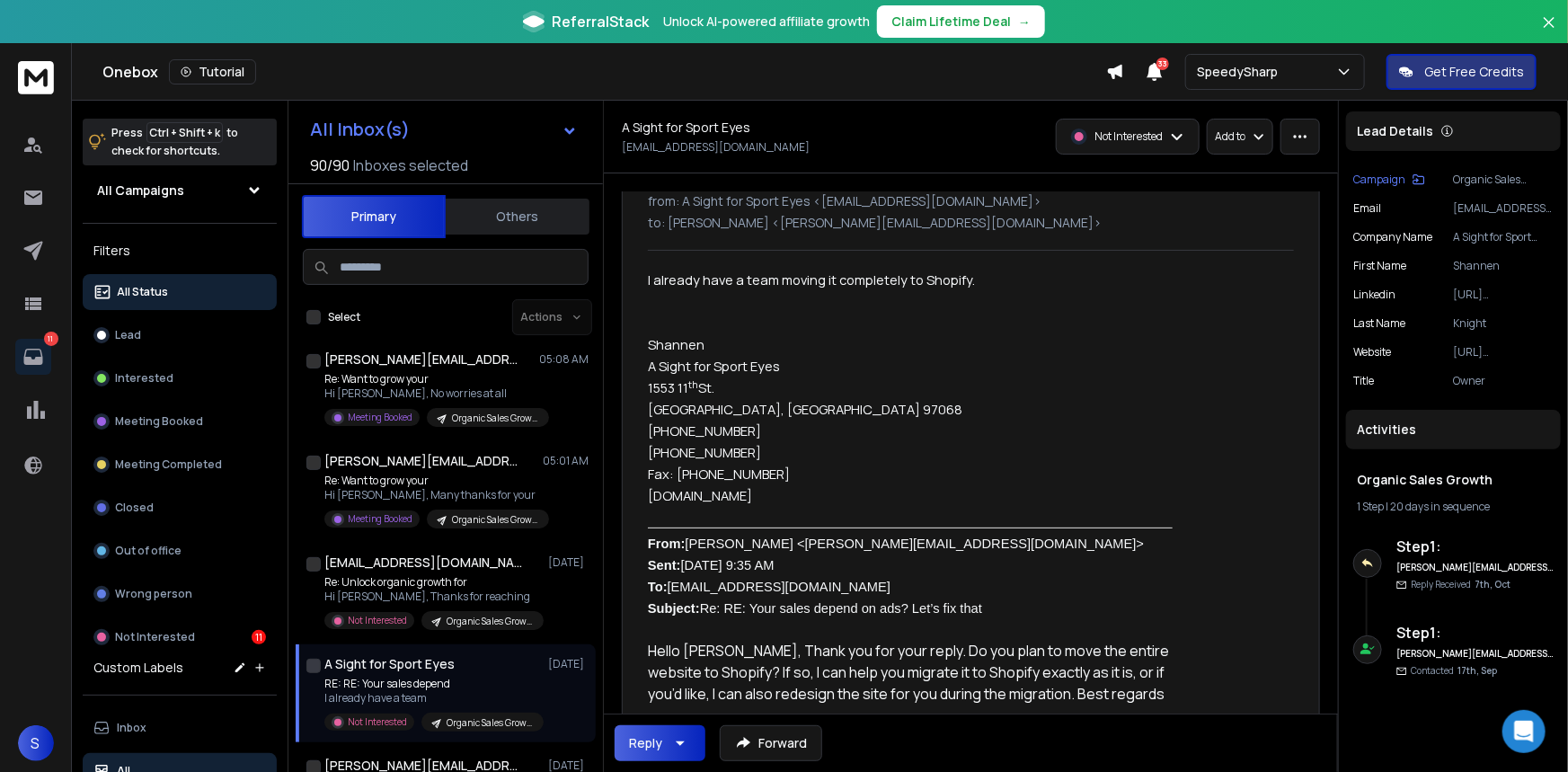
click at [852, 362] on p "A Sight for Sport Eyes" at bounding box center [909, 366] width 525 height 22
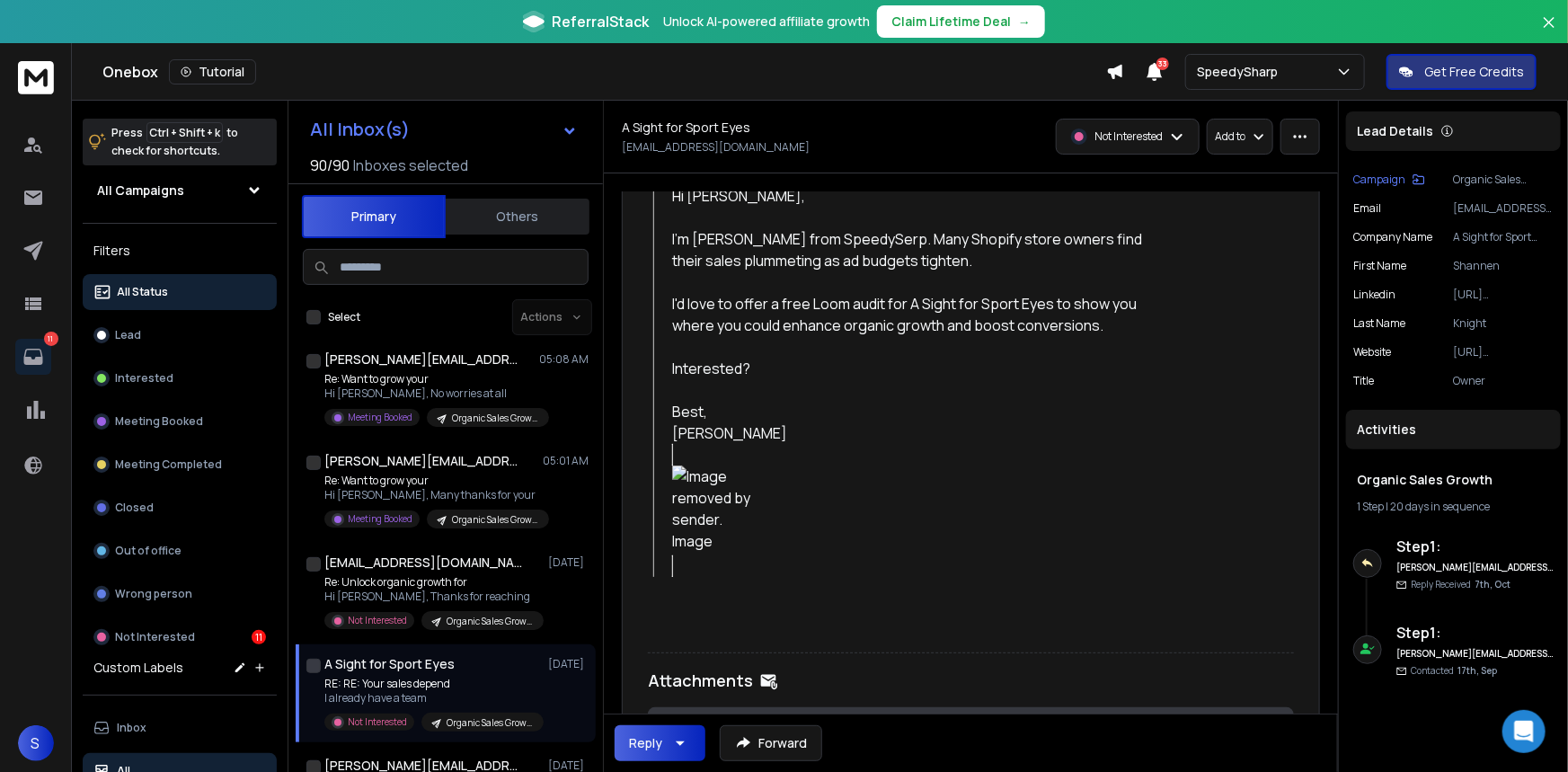
scroll to position [1234, 0]
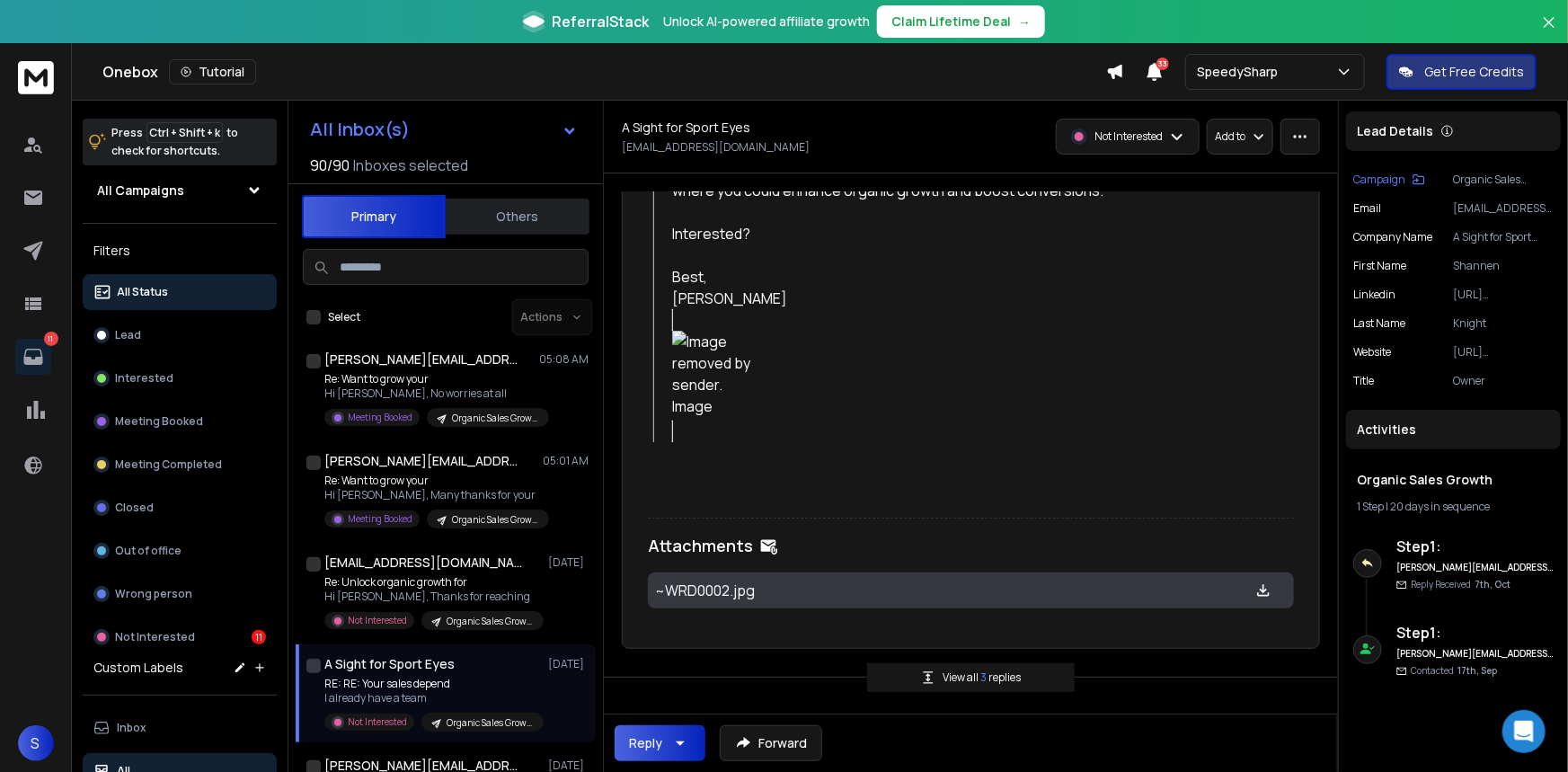
click at [719, 580] on div "~WRD0002.jpg" at bounding box center [857, 591] width 404 height 22
click at [1258, 581] on icon at bounding box center [1262, 590] width 18 height 18
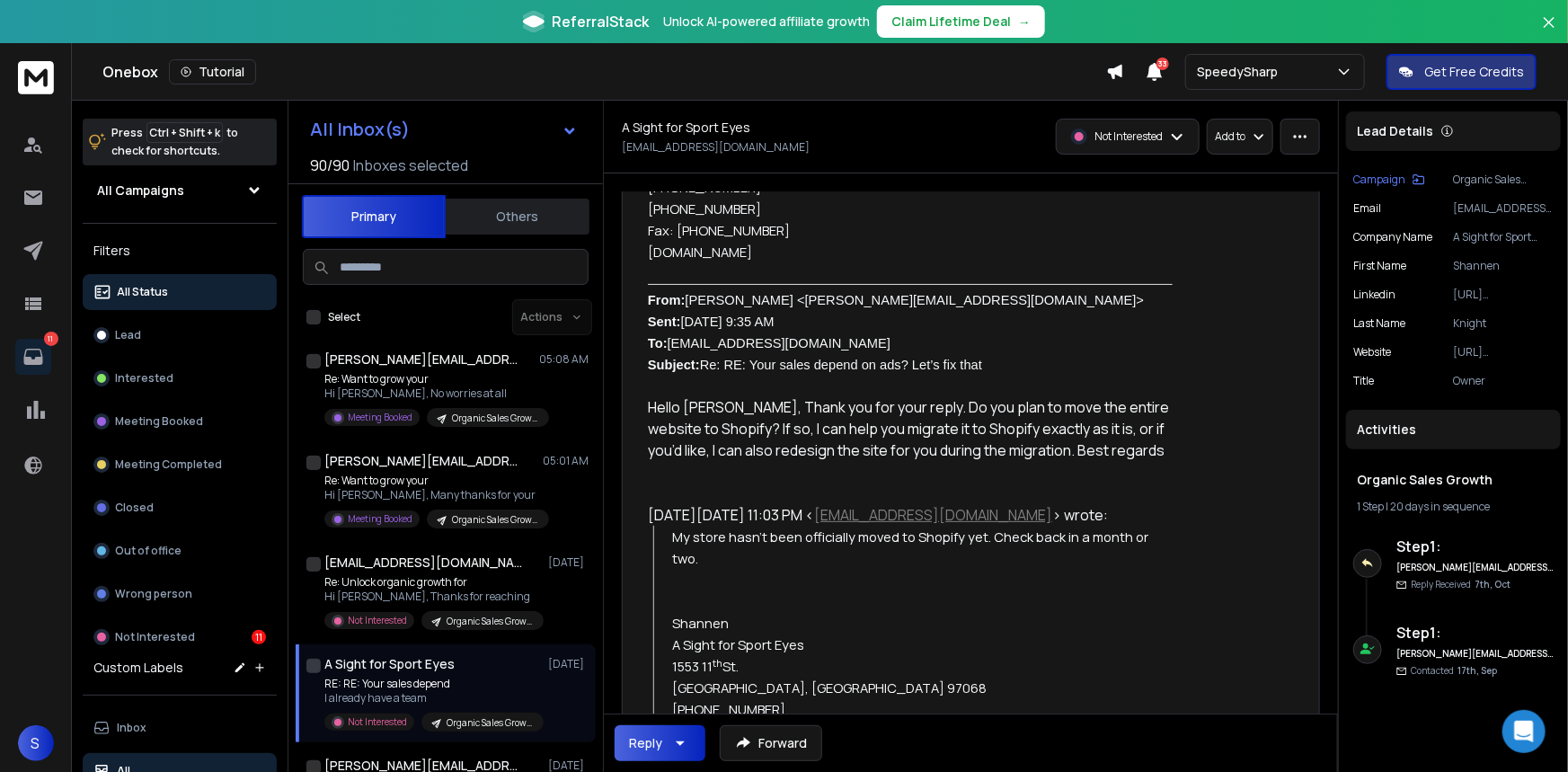
scroll to position [254, 0]
